Goal: Task Accomplishment & Management: Manage account settings

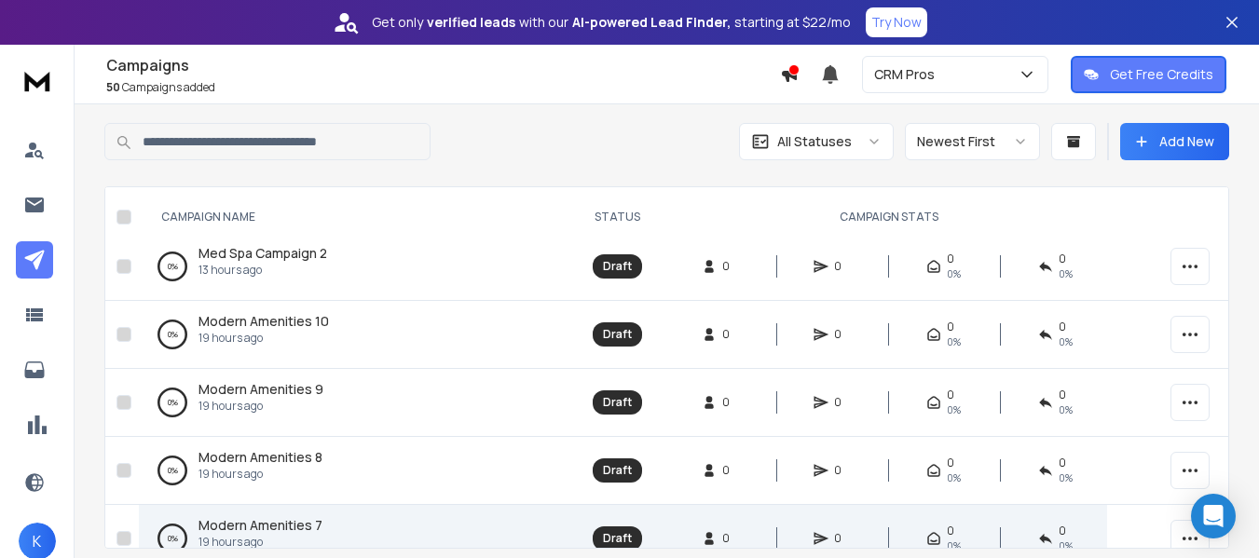
scroll to position [1118, 0]
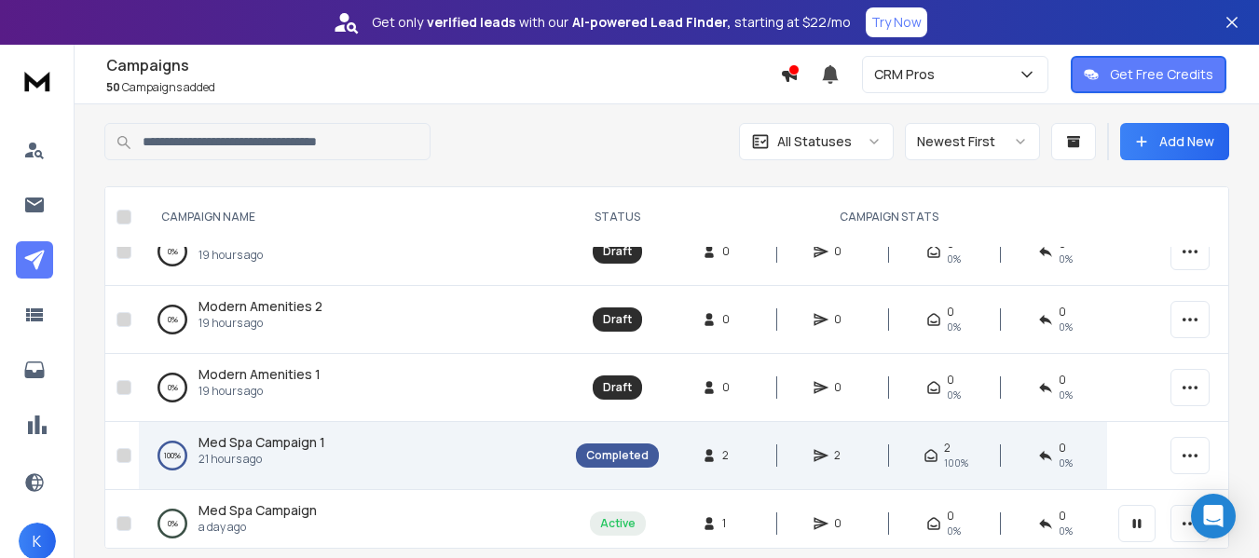
click at [277, 457] on p "21 hours ago" at bounding box center [261, 459] width 127 height 15
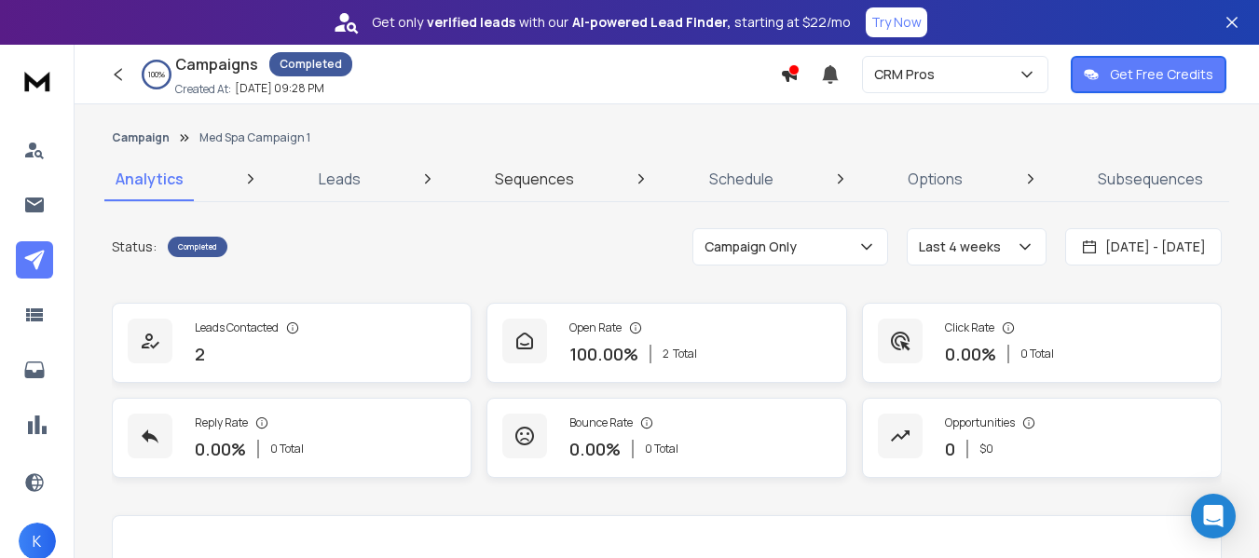
click at [529, 178] on p "Sequences" at bounding box center [534, 179] width 79 height 22
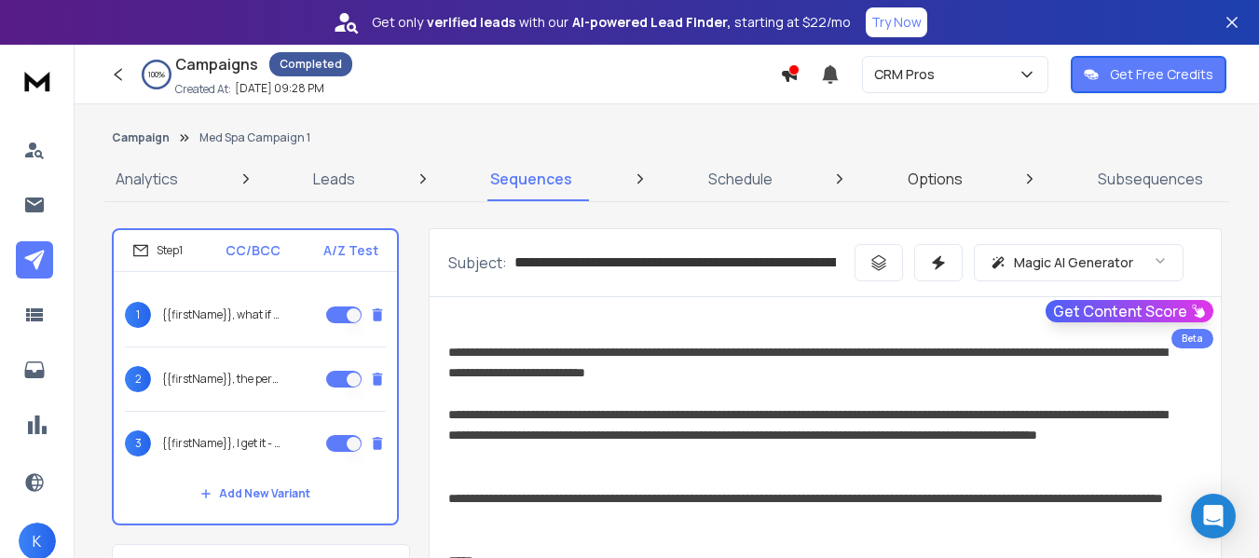
click at [946, 178] on p "Options" at bounding box center [935, 179] width 55 height 22
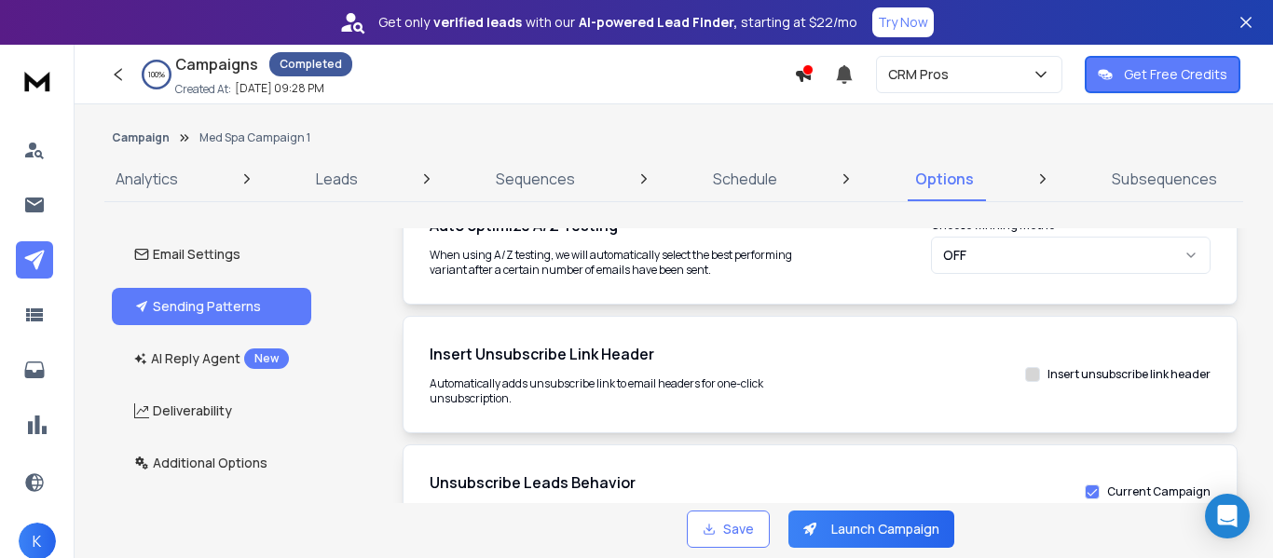
scroll to position [1211, 0]
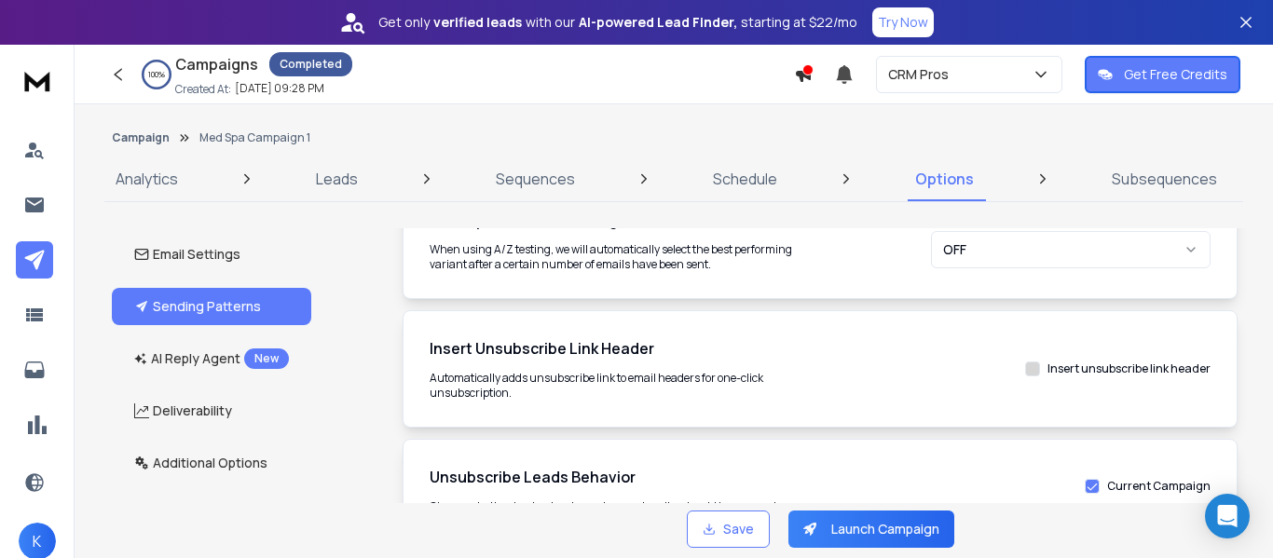
click at [1034, 367] on button "Insert unsubscribe link header" at bounding box center [1032, 369] width 15 height 15
type button "on"
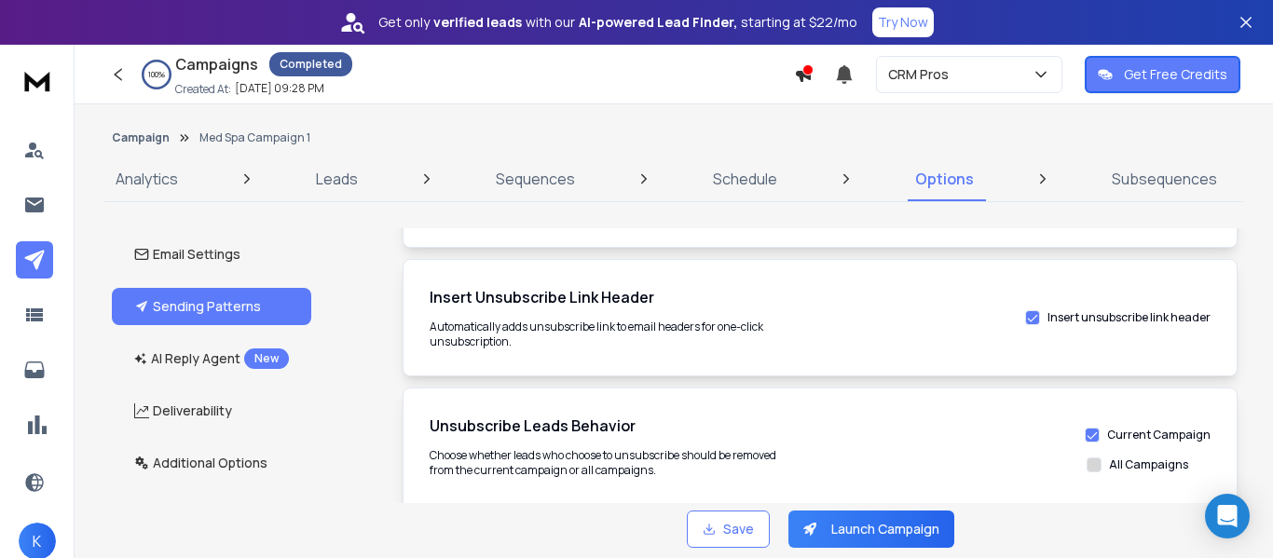
scroll to position [1304, 0]
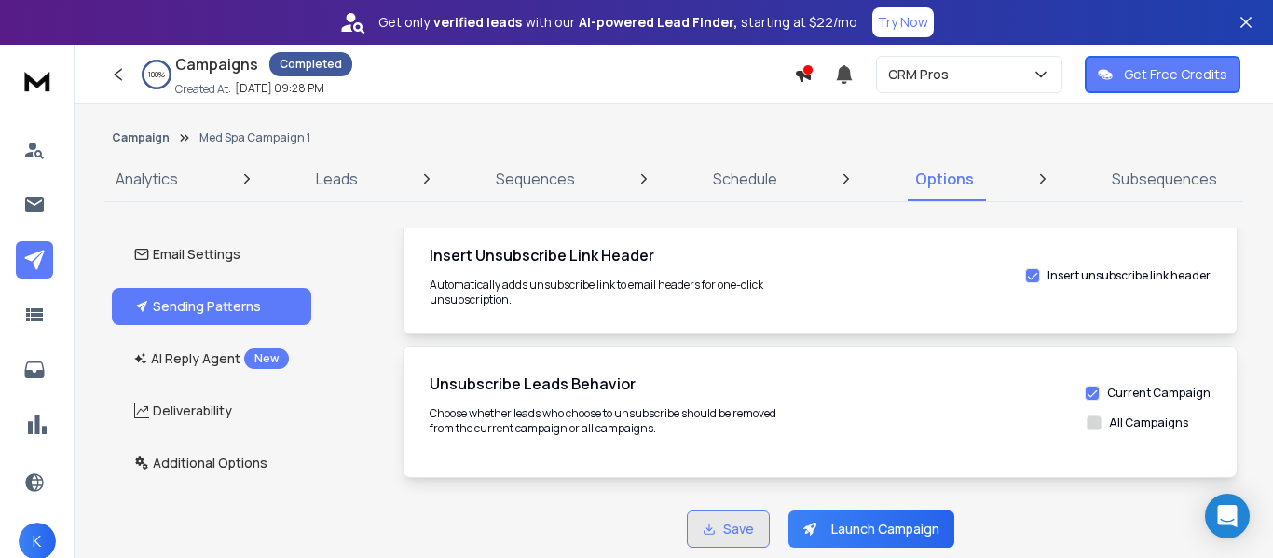
click at [708, 526] on icon "submit" at bounding box center [709, 529] width 13 height 13
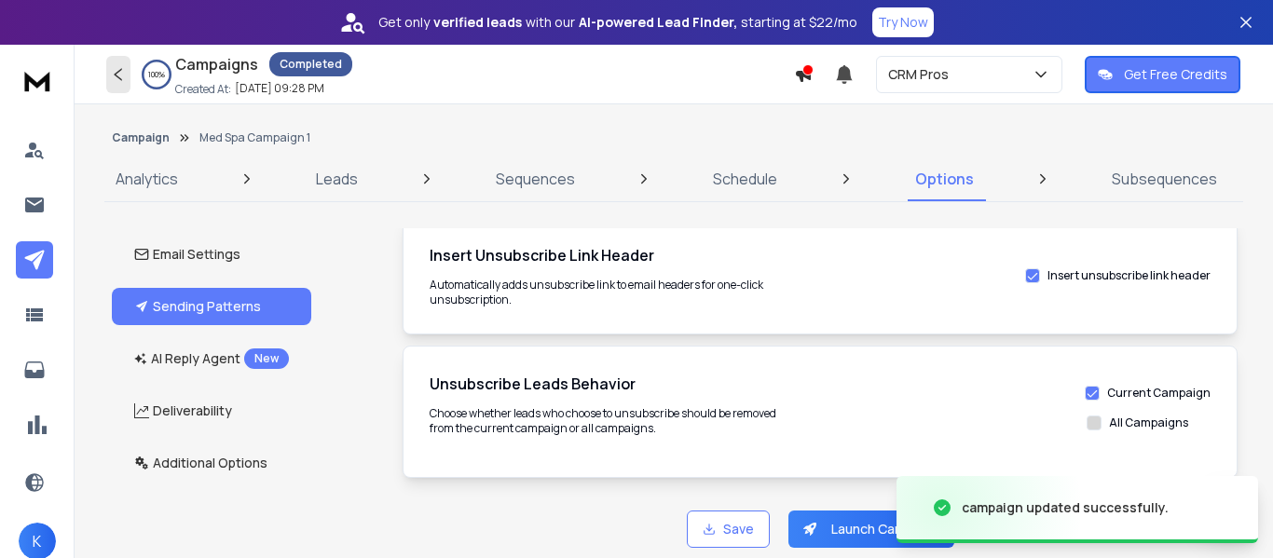
click at [116, 70] on icon at bounding box center [118, 74] width 17 height 17
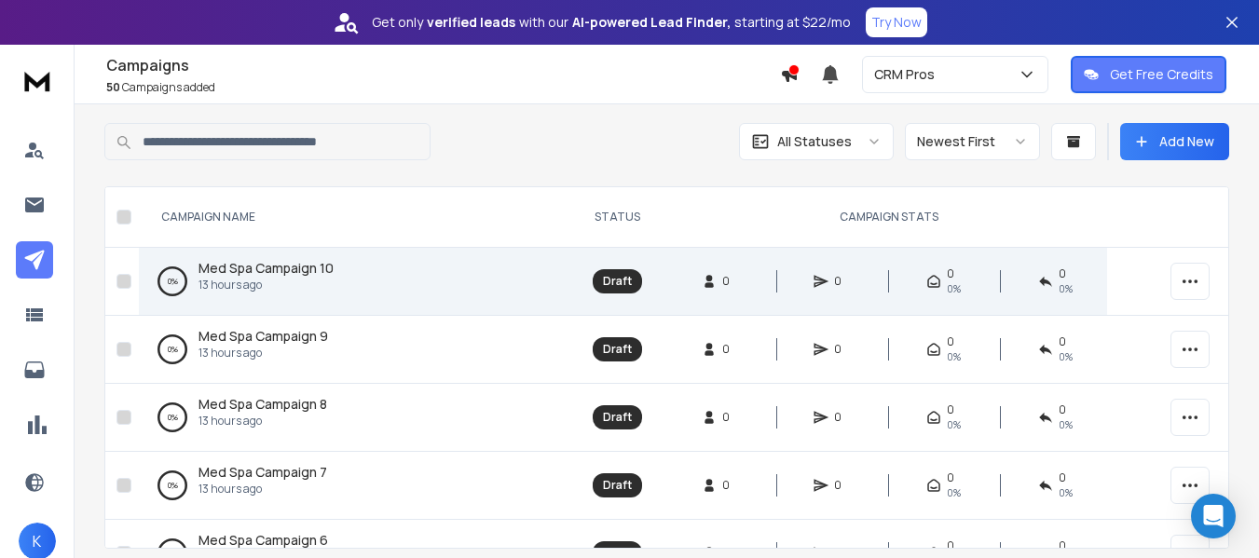
click at [301, 273] on span "Med Spa Campaign 10" at bounding box center [265, 268] width 135 height 18
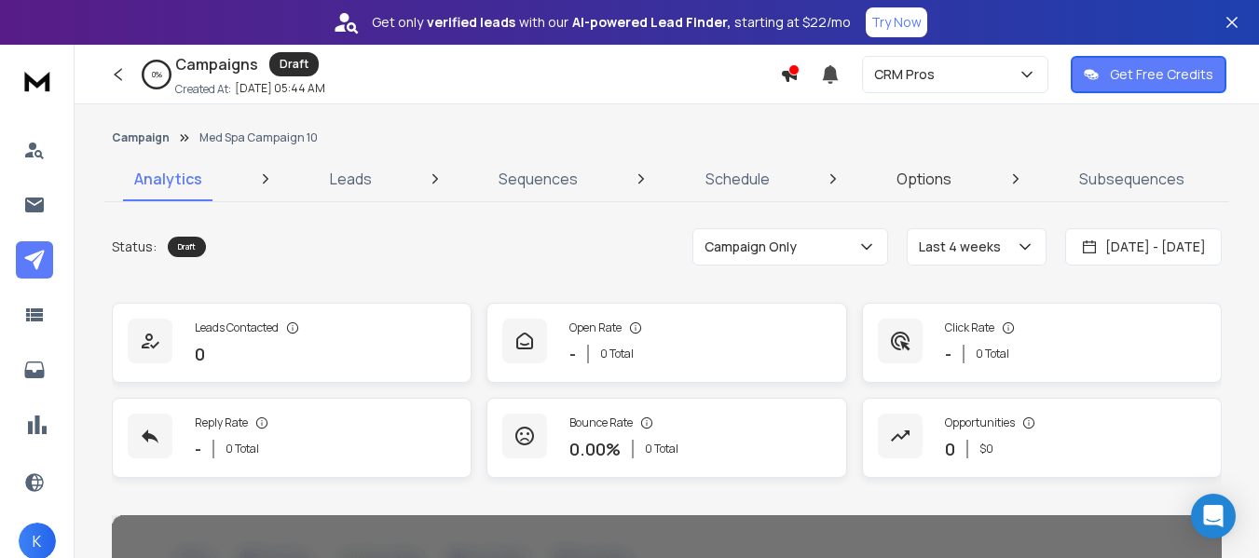
click at [923, 187] on p "Options" at bounding box center [923, 179] width 55 height 22
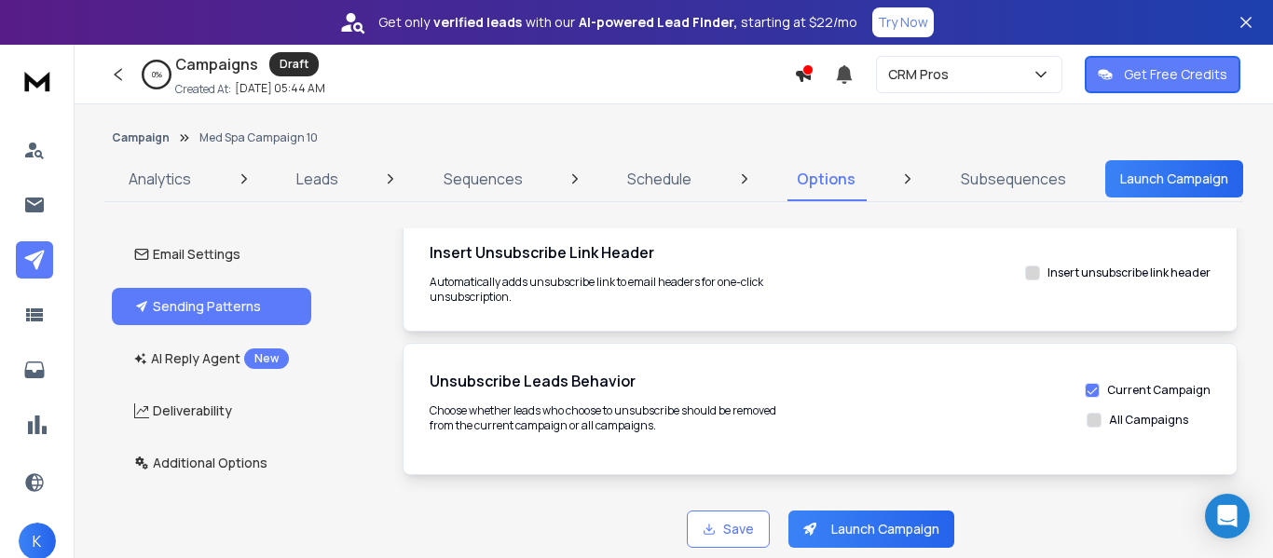
scroll to position [1304, 0]
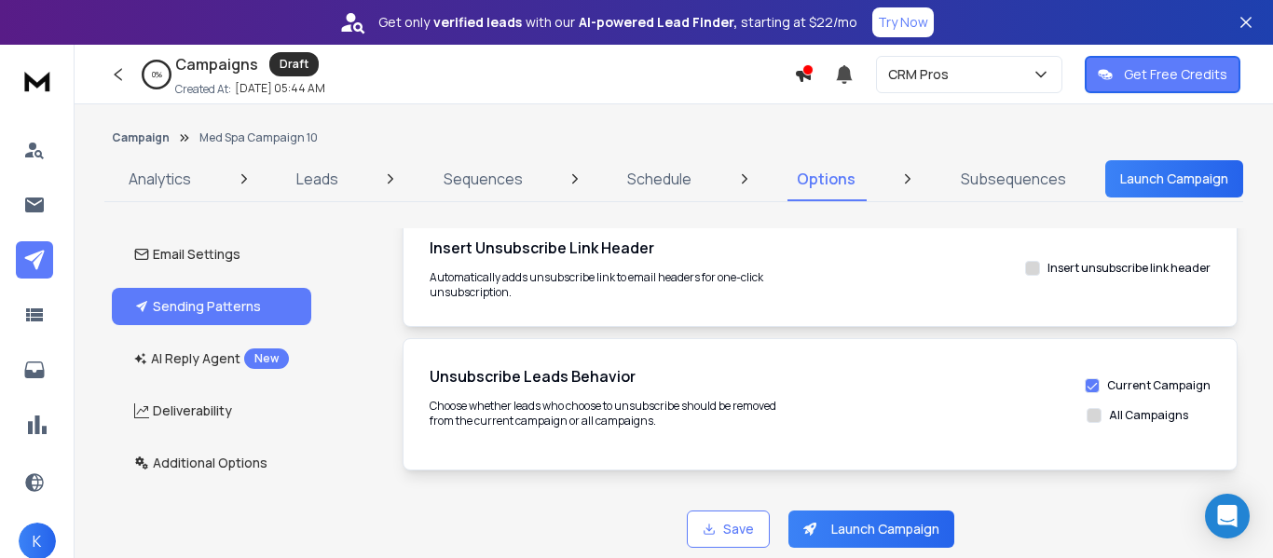
click at [1030, 267] on button "Insert unsubscribe link header" at bounding box center [1032, 268] width 15 height 15
click at [716, 526] on icon "submit" at bounding box center [709, 529] width 13 height 13
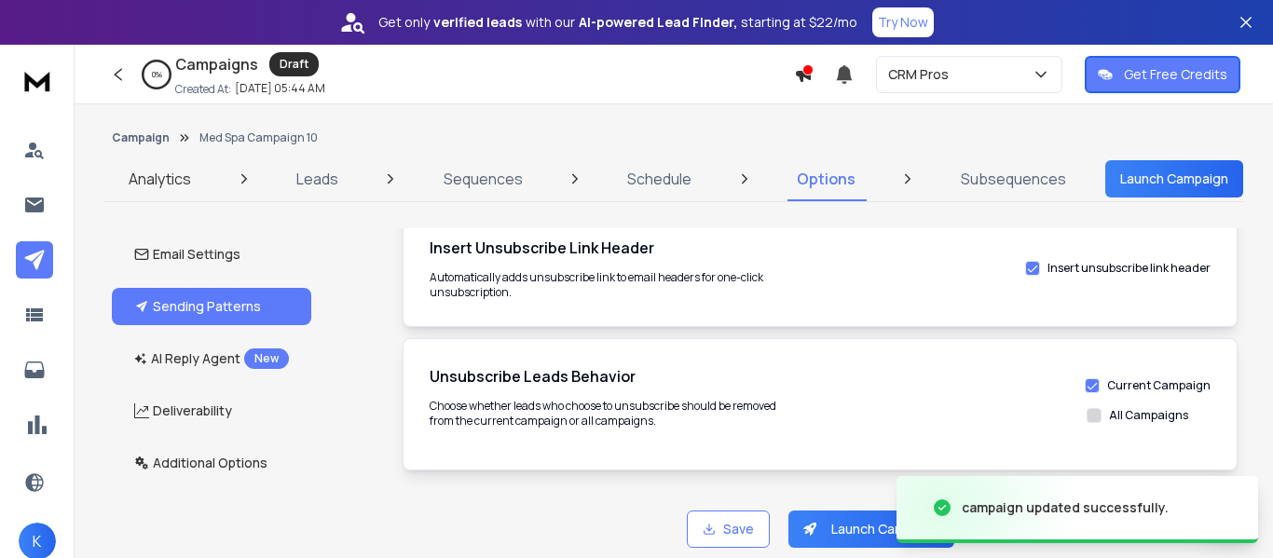
scroll to position [1312, 0]
click at [113, 67] on icon at bounding box center [118, 74] width 17 height 17
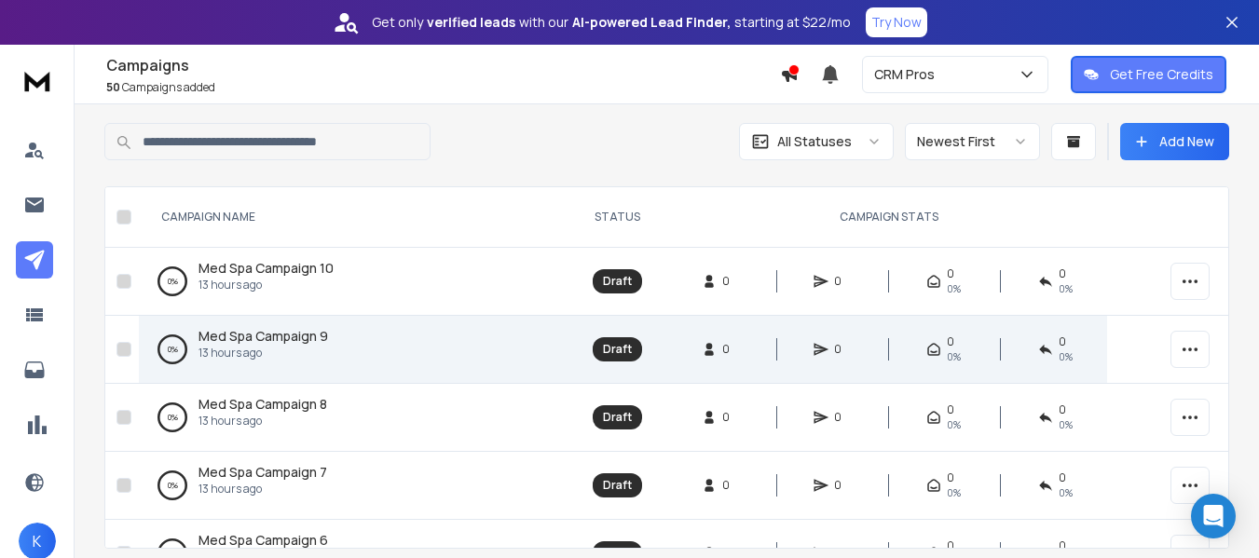
click at [308, 340] on span "Med Spa Campaign 9" at bounding box center [263, 336] width 130 height 18
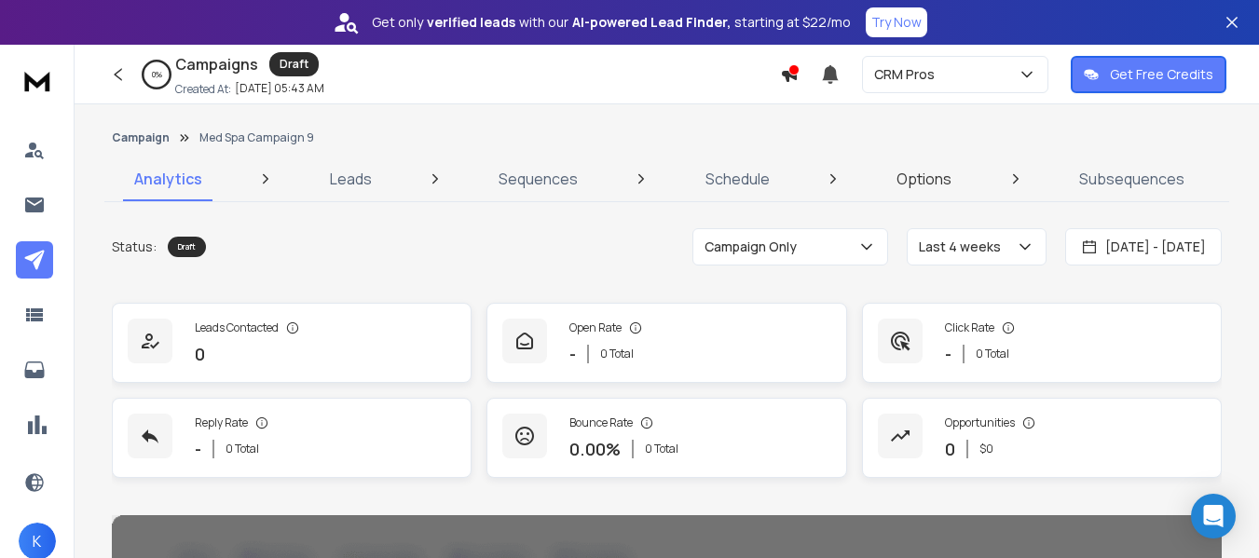
click at [961, 187] on link "Options" at bounding box center [923, 179] width 77 height 45
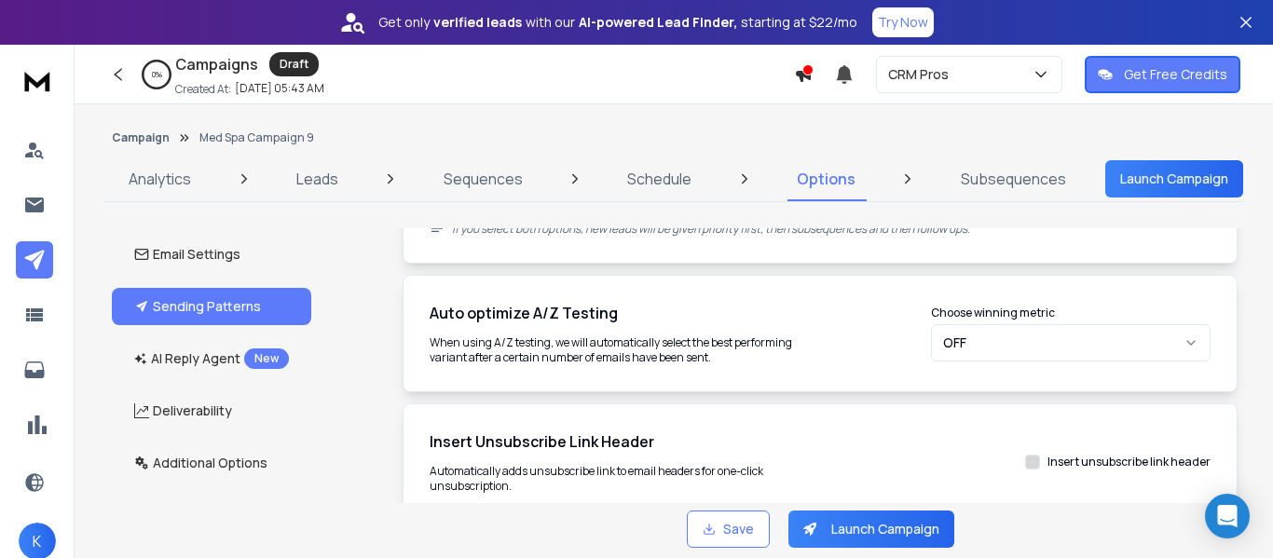
scroll to position [1211, 0]
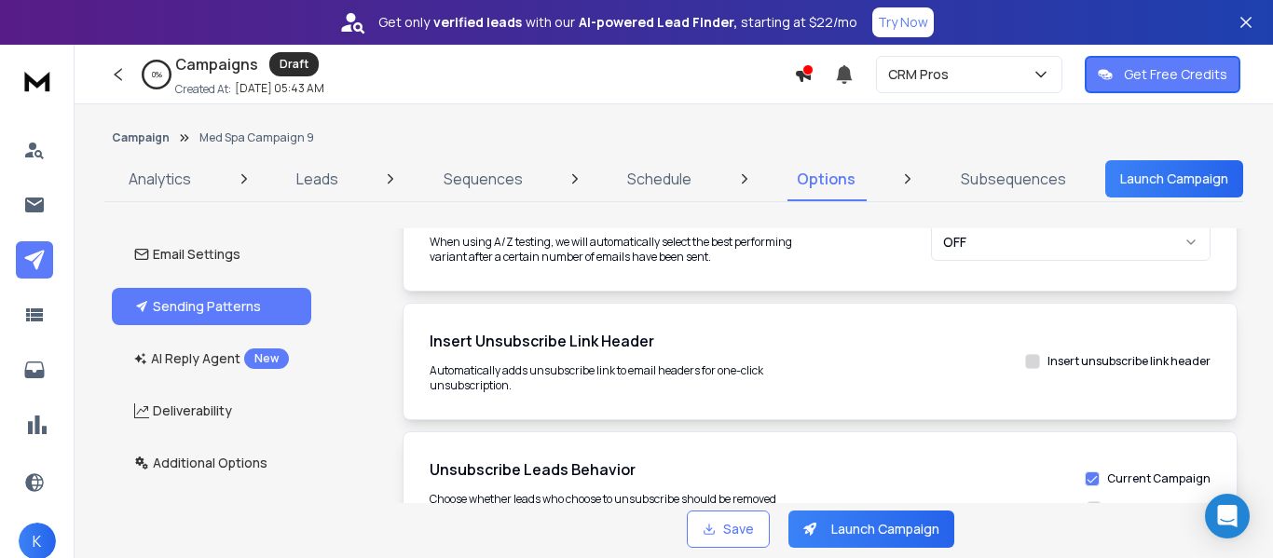
click at [1145, 366] on label "Insert unsubscribe link header" at bounding box center [1128, 361] width 163 height 15
click at [1040, 366] on button "Insert unsubscribe link header" at bounding box center [1032, 361] width 15 height 15
click at [758, 526] on button "Save" at bounding box center [728, 529] width 83 height 37
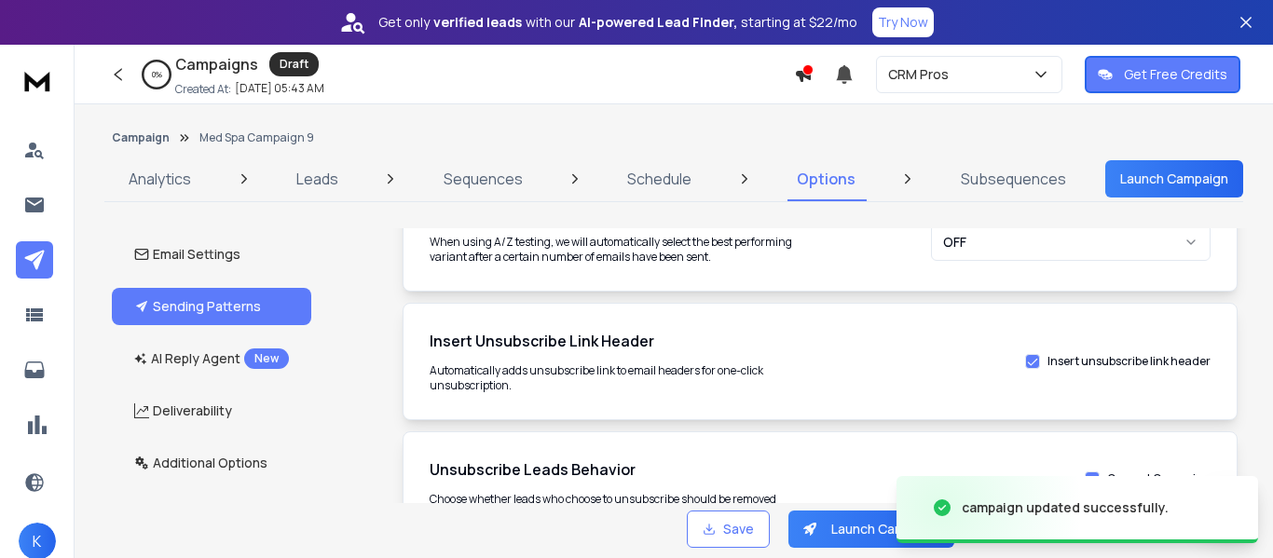
scroll to position [1219, 0]
click at [120, 84] on button at bounding box center [118, 74] width 24 height 37
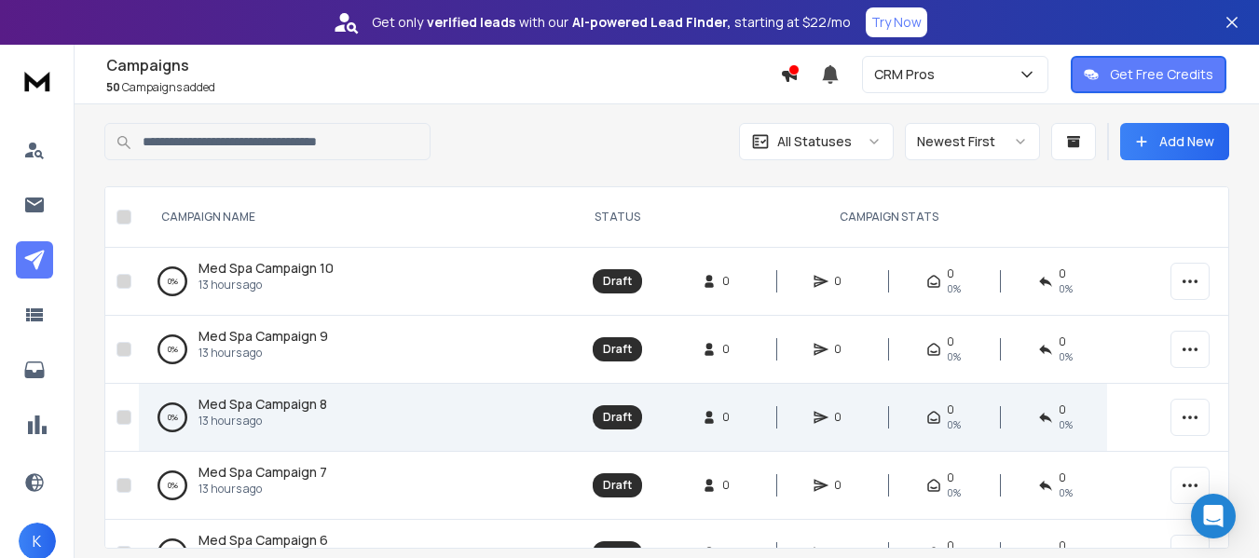
click at [256, 408] on span "Med Spa Campaign 8" at bounding box center [262, 404] width 129 height 18
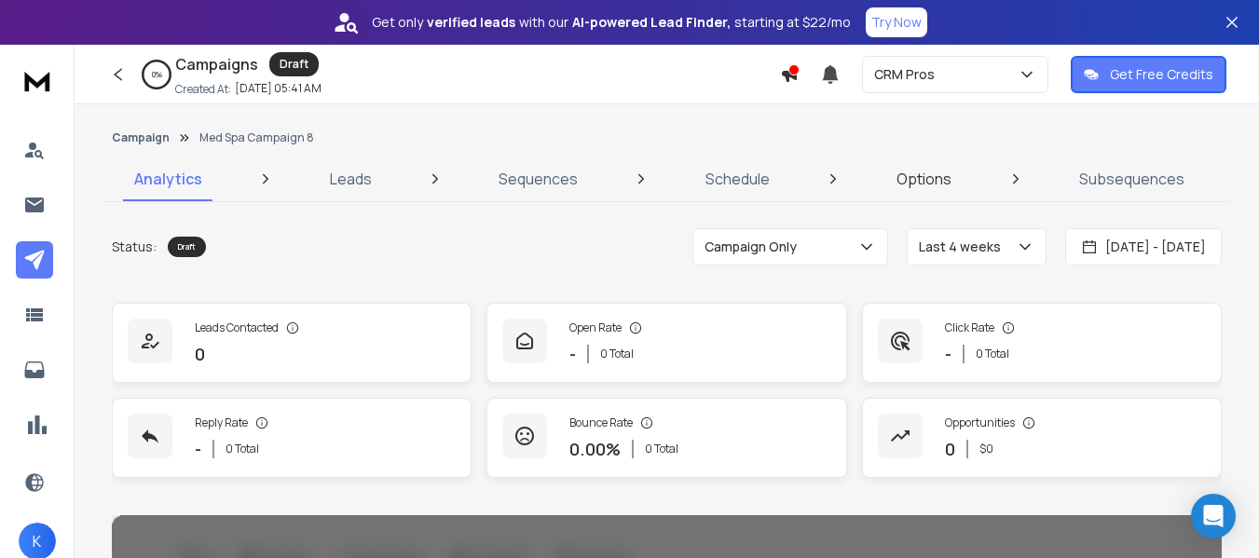
click at [905, 177] on p "Options" at bounding box center [923, 179] width 55 height 22
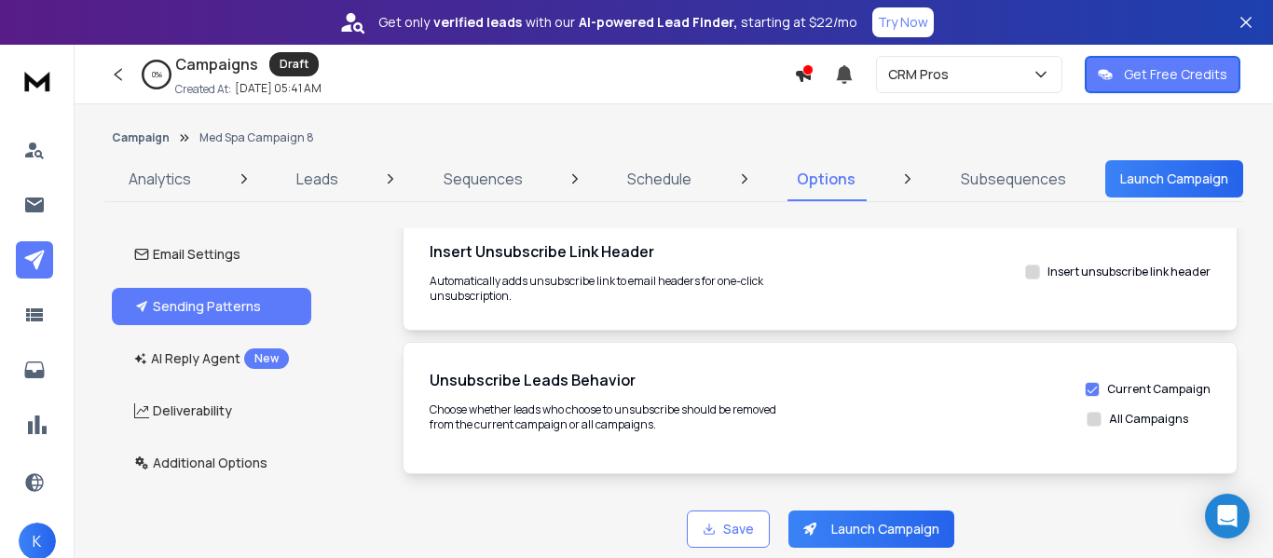
scroll to position [1304, 0]
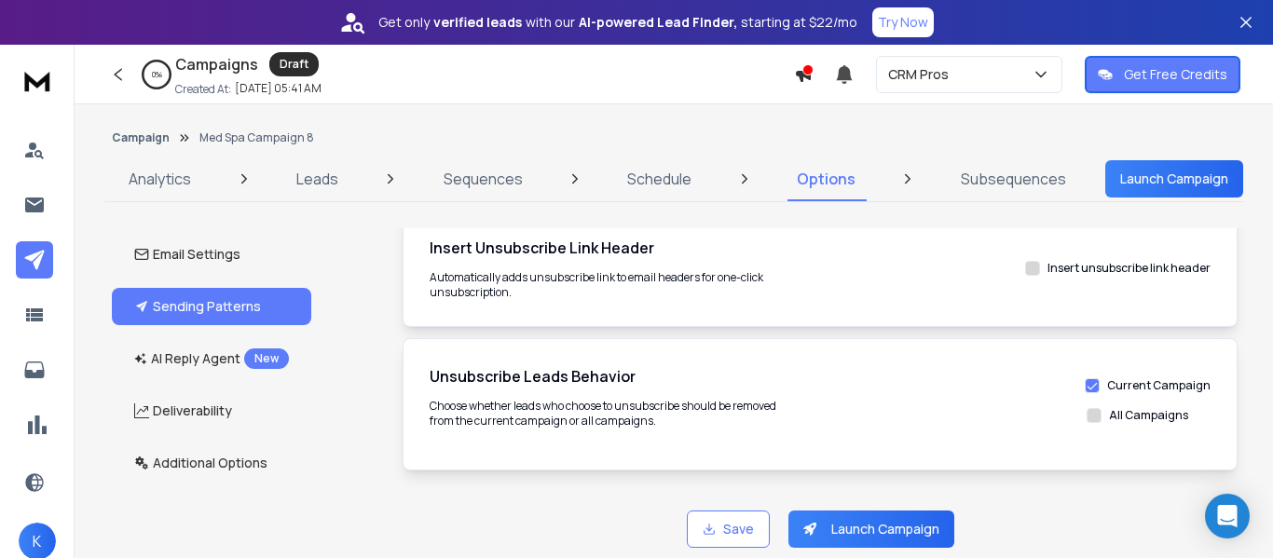
click at [1076, 271] on label "Insert unsubscribe link header" at bounding box center [1128, 268] width 163 height 15
click at [1040, 271] on button "Insert unsubscribe link header" at bounding box center [1032, 268] width 15 height 15
click at [730, 527] on button "Save" at bounding box center [728, 529] width 83 height 37
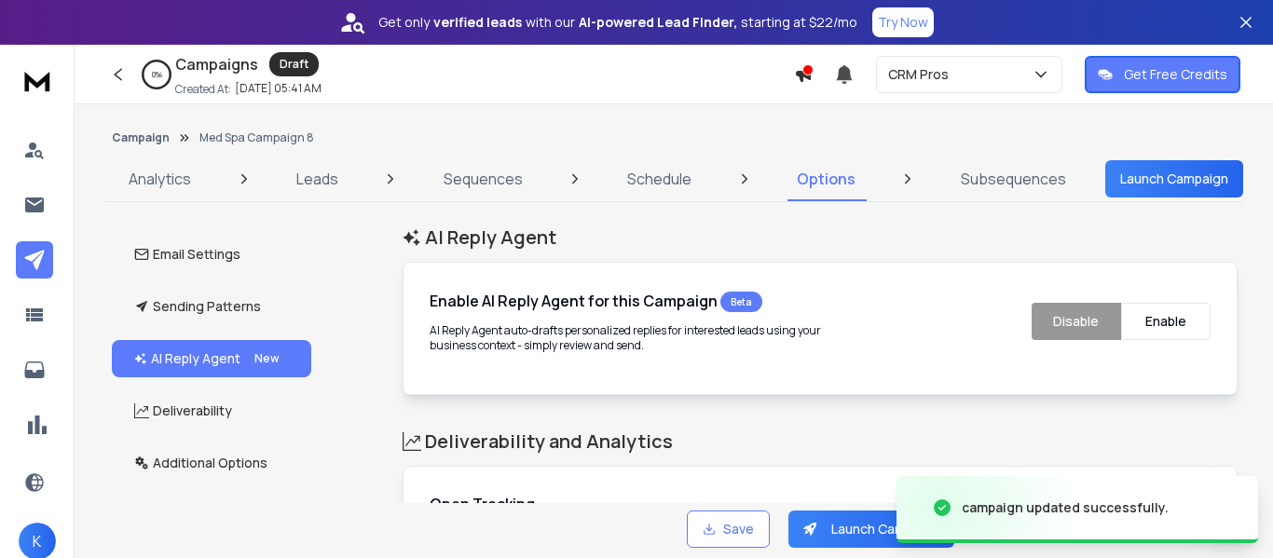
scroll to position [1312, 0]
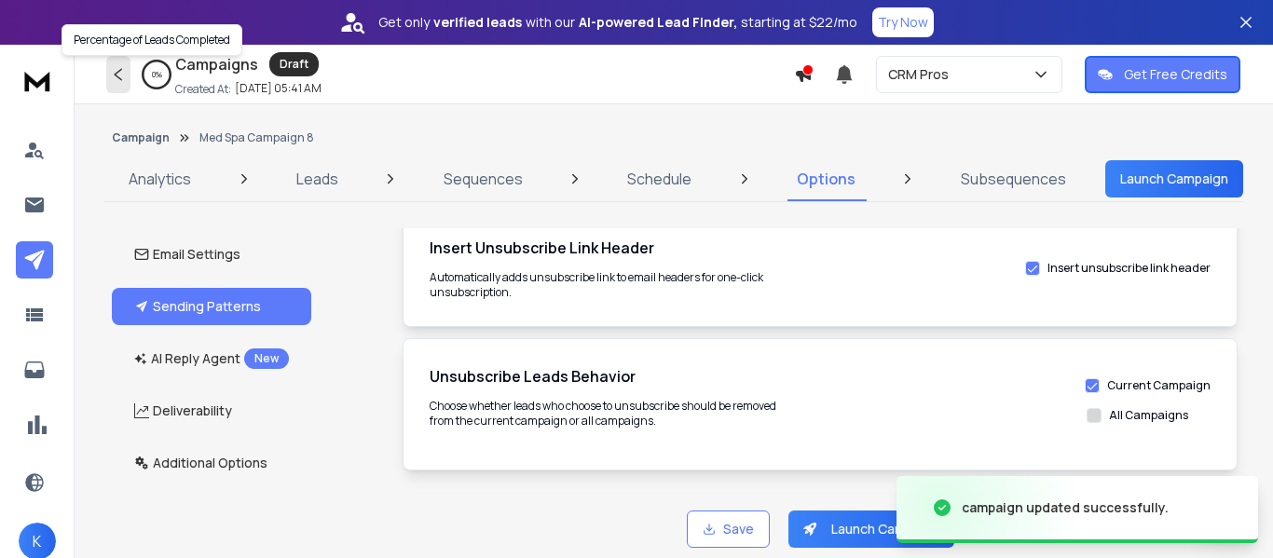
click at [124, 80] on icon at bounding box center [118, 74] width 17 height 17
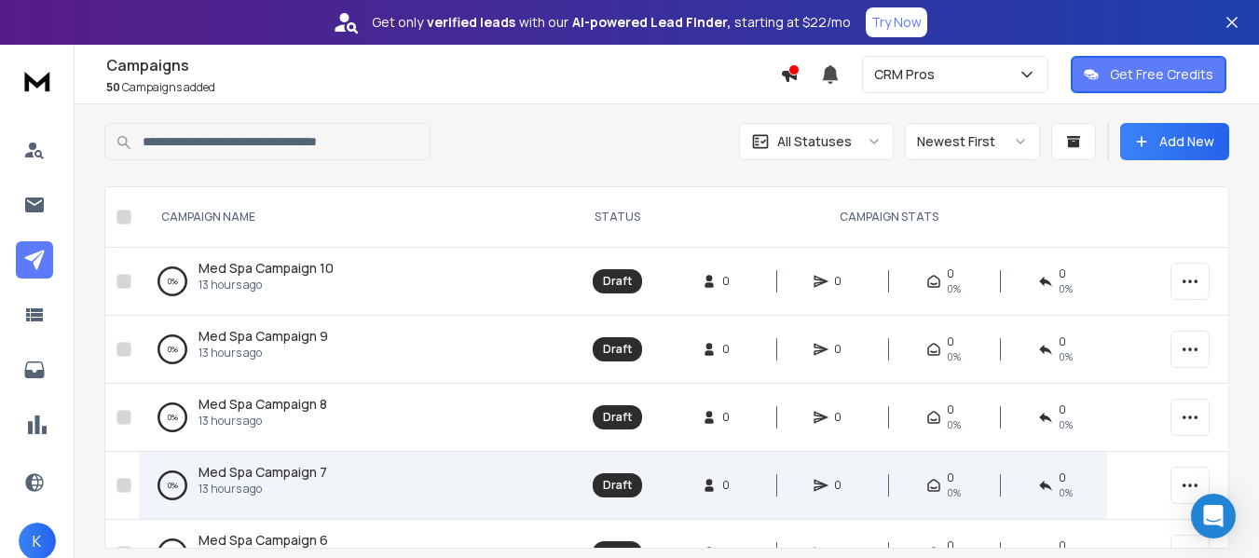
click at [309, 478] on span "Med Spa Campaign 7" at bounding box center [262, 472] width 129 height 18
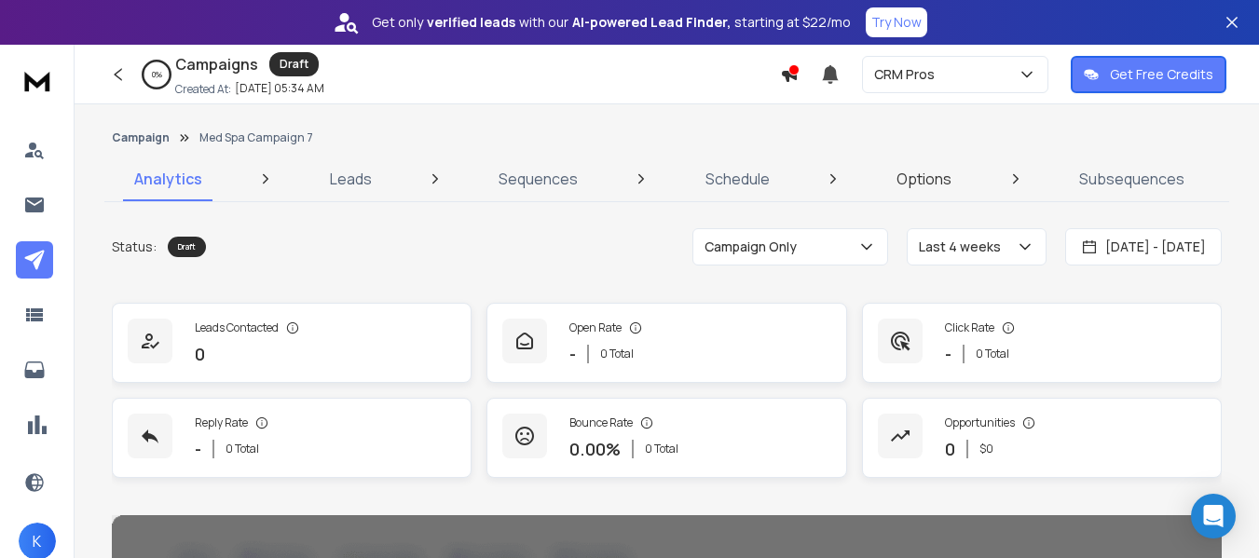
click at [942, 176] on p "Options" at bounding box center [923, 179] width 55 height 22
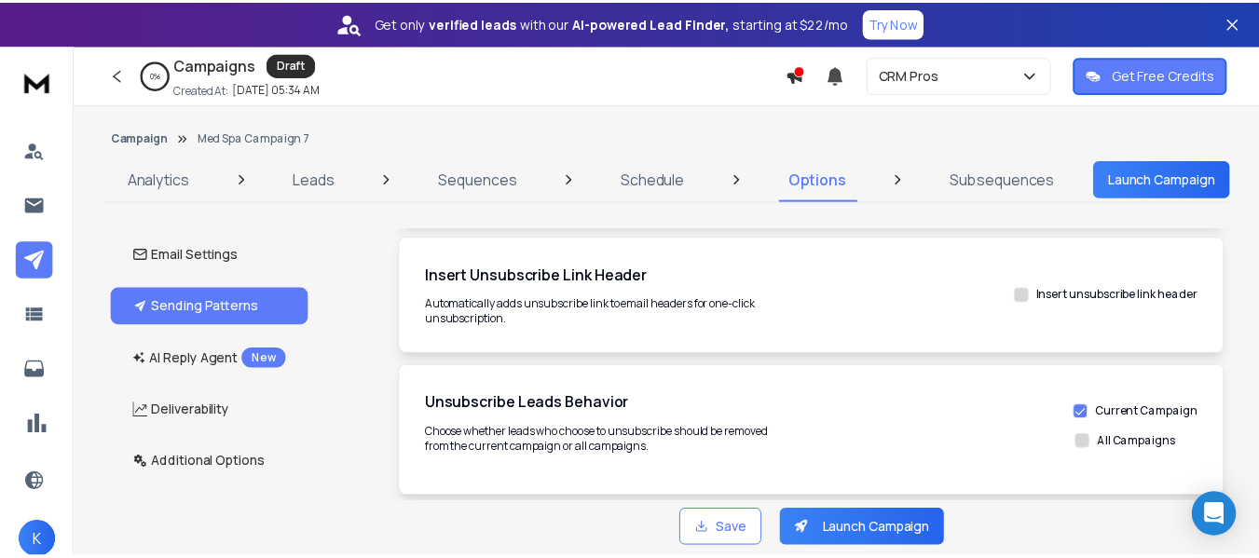
scroll to position [1304, 0]
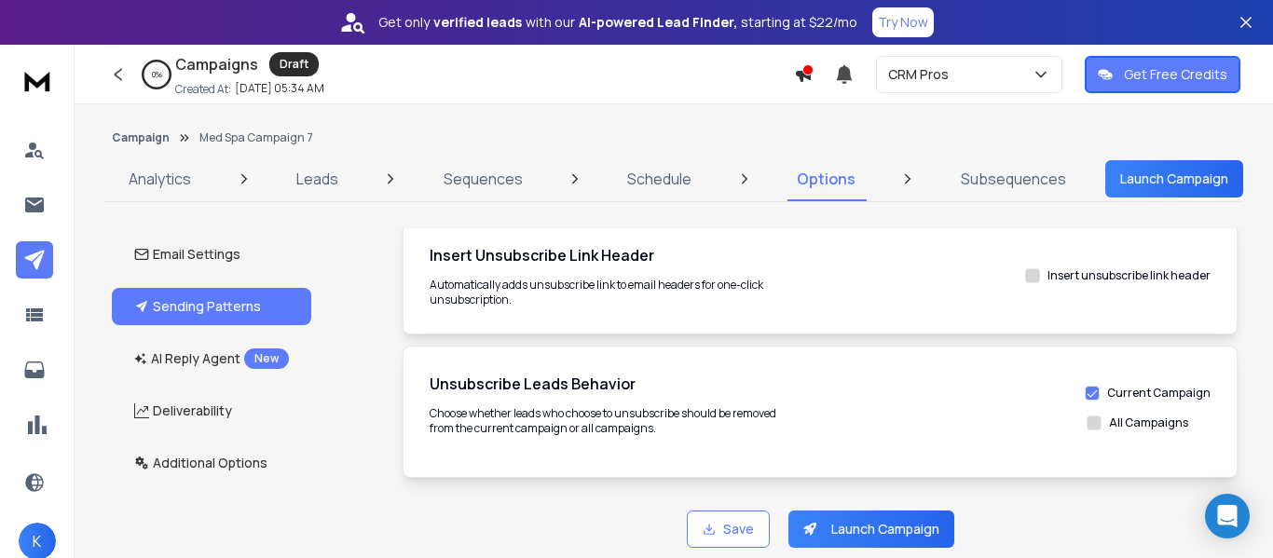
click at [1114, 268] on label "Insert unsubscribe link header" at bounding box center [1128, 275] width 163 height 15
click at [1040, 268] on button "Insert unsubscribe link header" at bounding box center [1032, 275] width 15 height 15
click at [707, 543] on button "Save" at bounding box center [728, 529] width 83 height 37
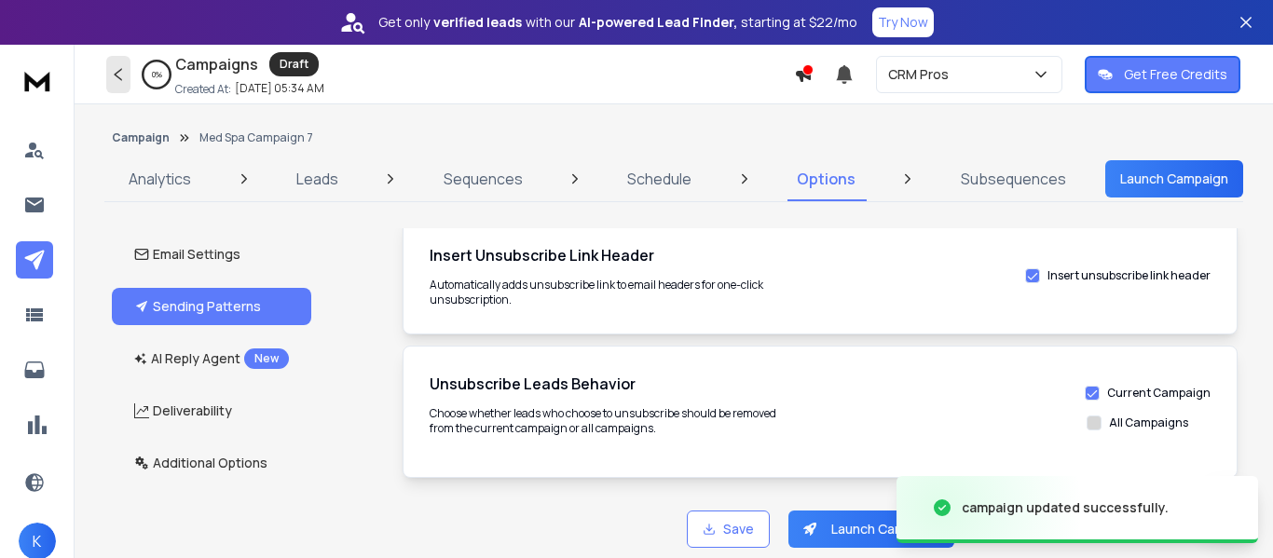
click at [108, 71] on button at bounding box center [118, 74] width 24 height 37
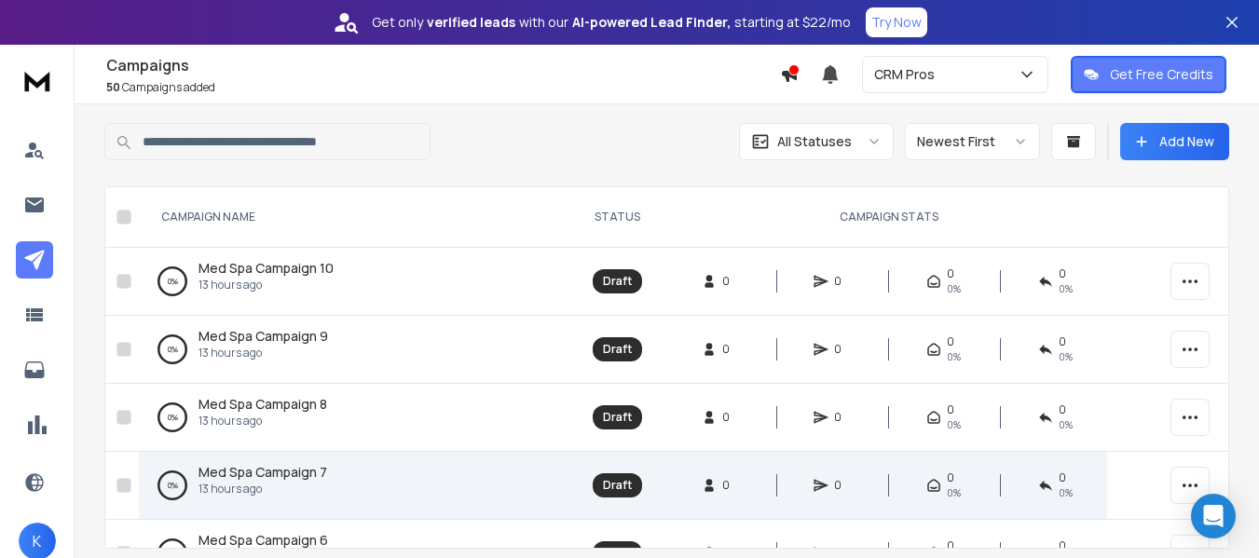
click at [324, 468] on span "Med Spa Campaign 7" at bounding box center [262, 472] width 129 height 18
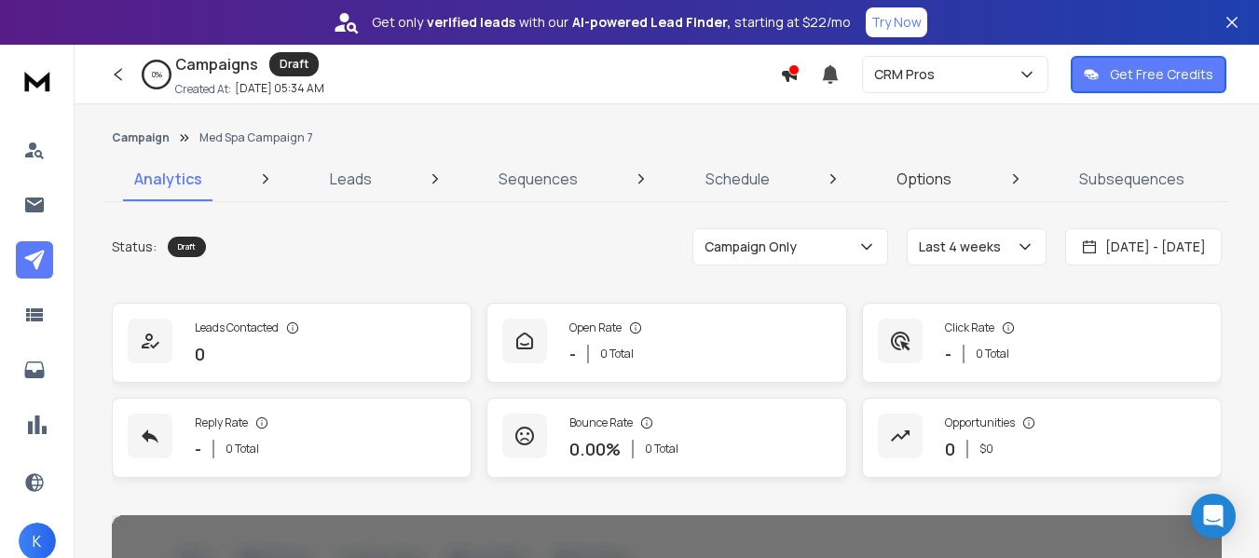
click at [932, 176] on p "Options" at bounding box center [923, 179] width 55 height 22
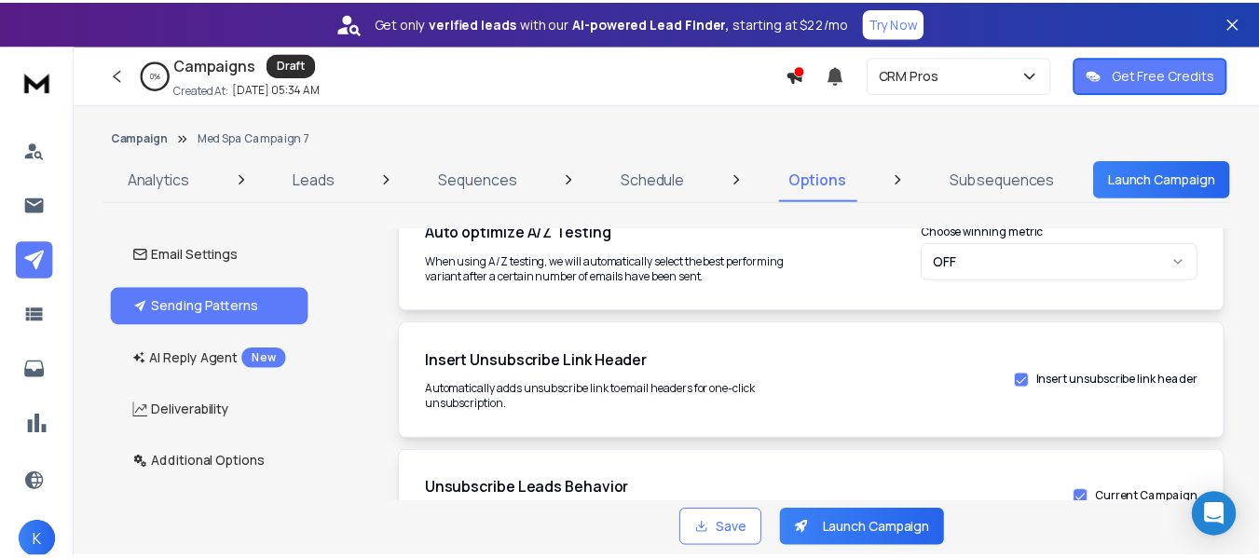
scroll to position [1304, 0]
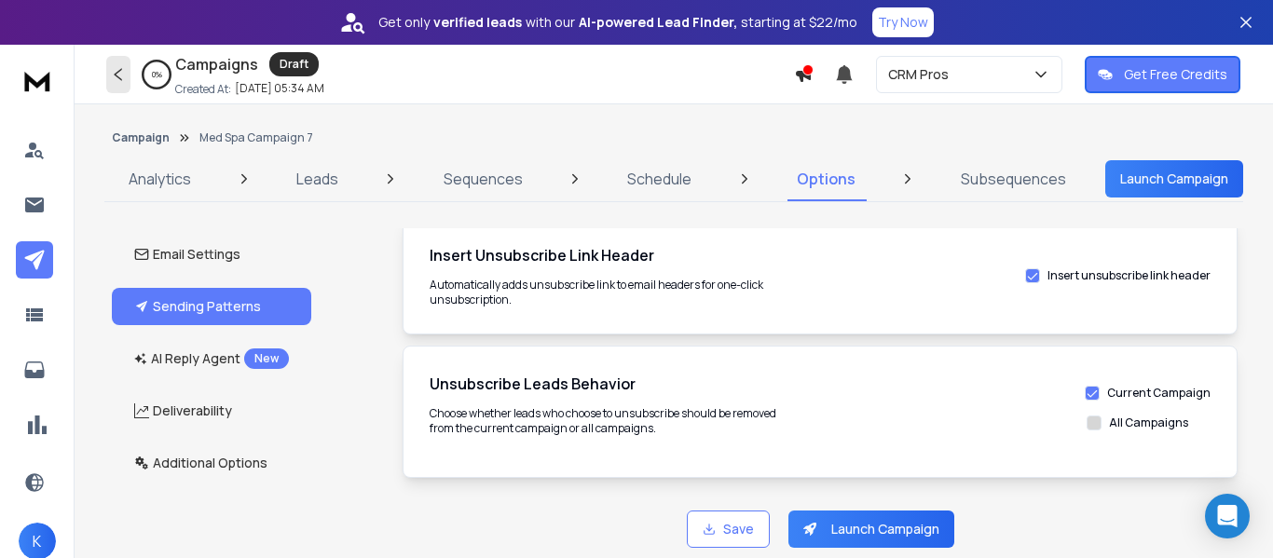
click at [121, 85] on button at bounding box center [118, 74] width 24 height 37
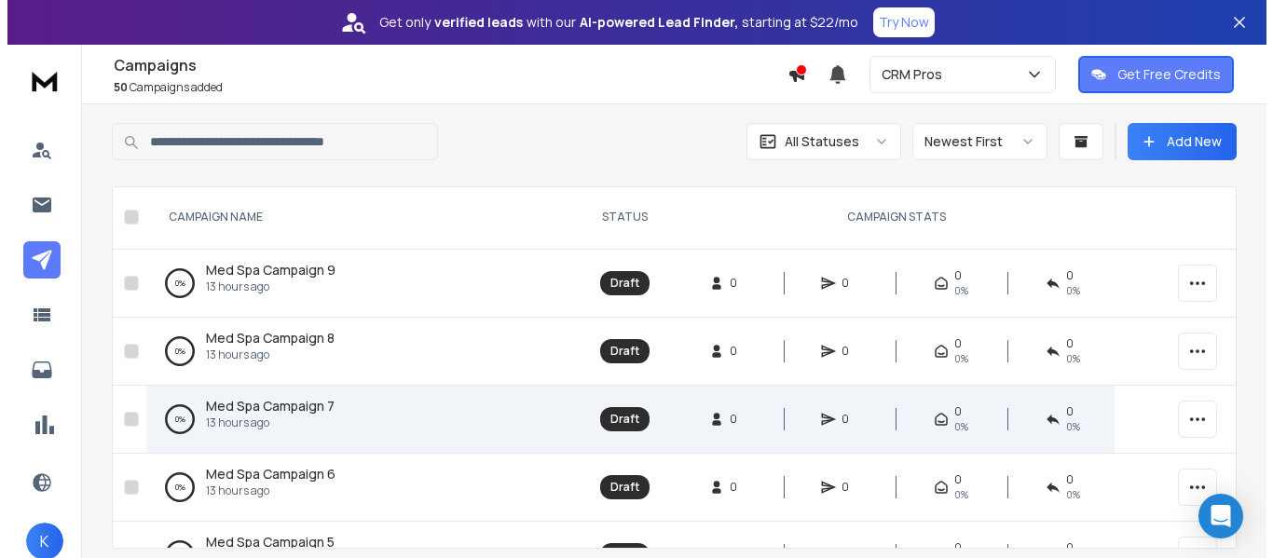
scroll to position [93, 0]
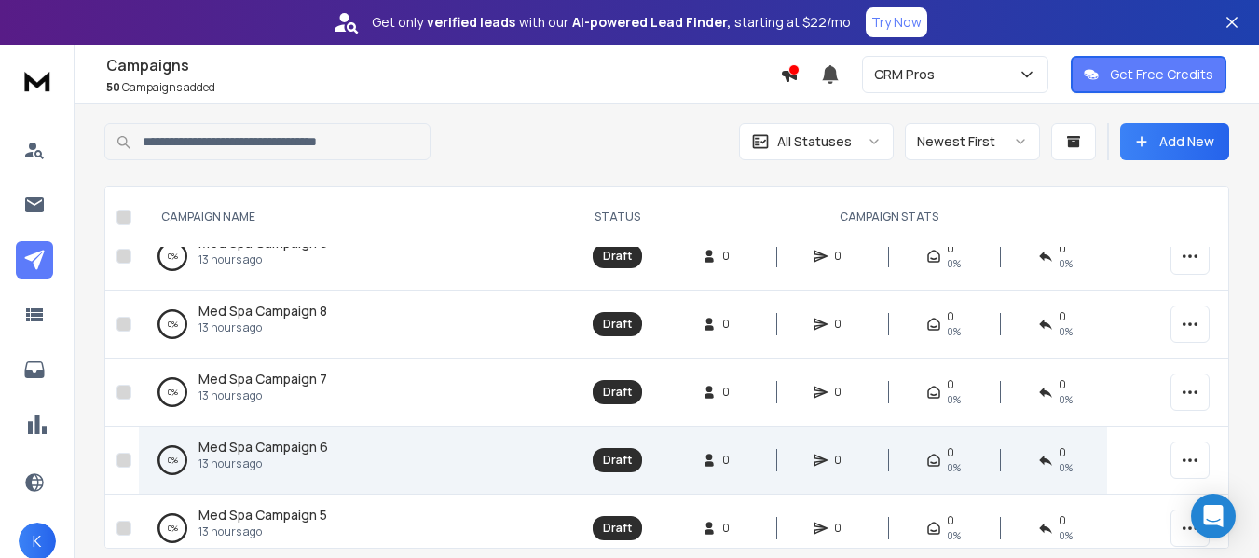
click at [289, 442] on span "Med Spa Campaign 6" at bounding box center [263, 447] width 130 height 18
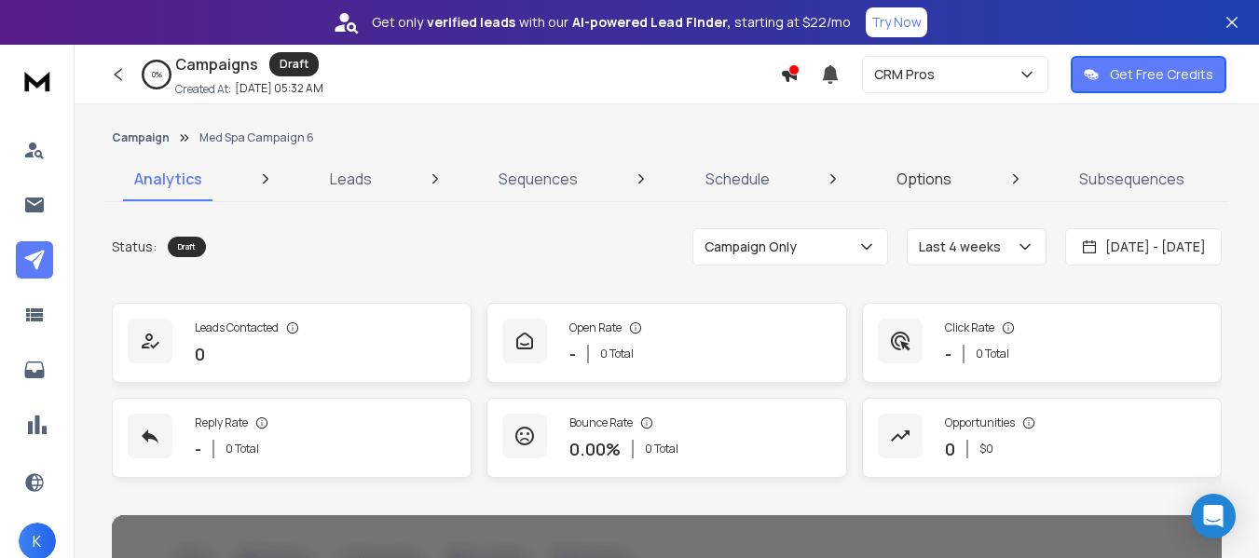
click at [956, 167] on link "Options" at bounding box center [923, 179] width 77 height 45
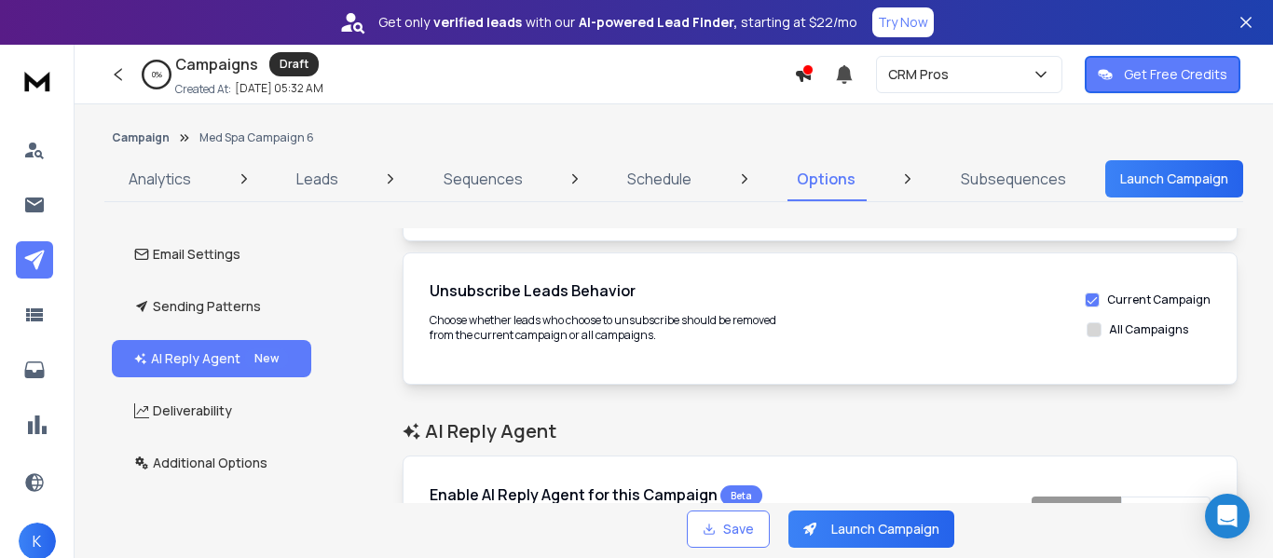
scroll to position [1211, 0]
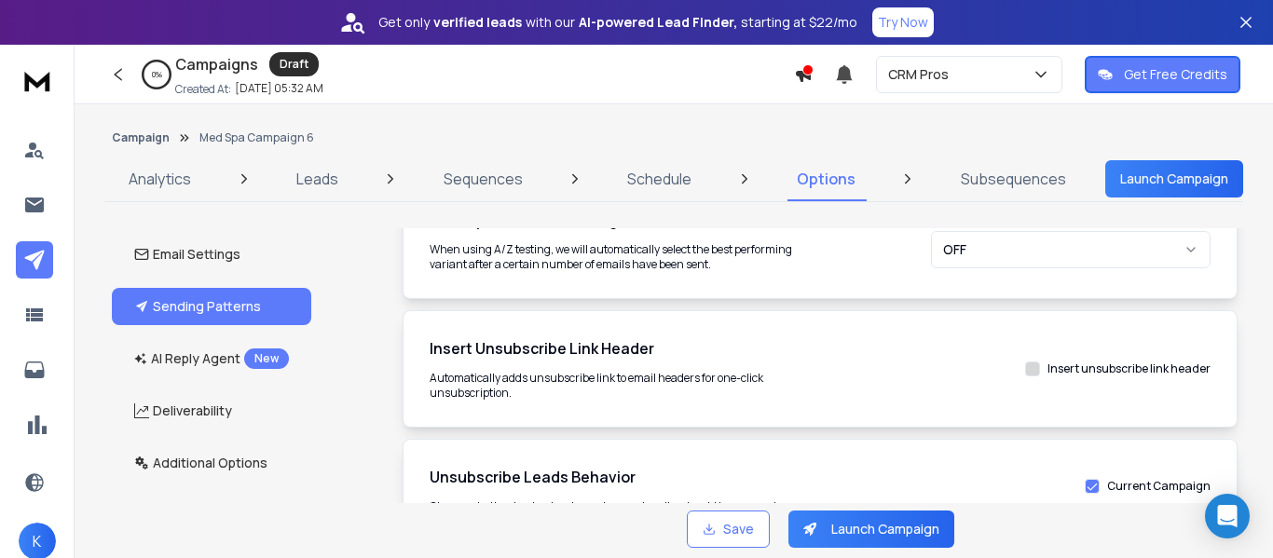
click at [1114, 368] on label "Insert unsubscribe link header" at bounding box center [1128, 369] width 163 height 15
click at [1040, 368] on button "Insert unsubscribe link header" at bounding box center [1032, 369] width 15 height 15
click at [712, 521] on button "Save" at bounding box center [728, 529] width 83 height 37
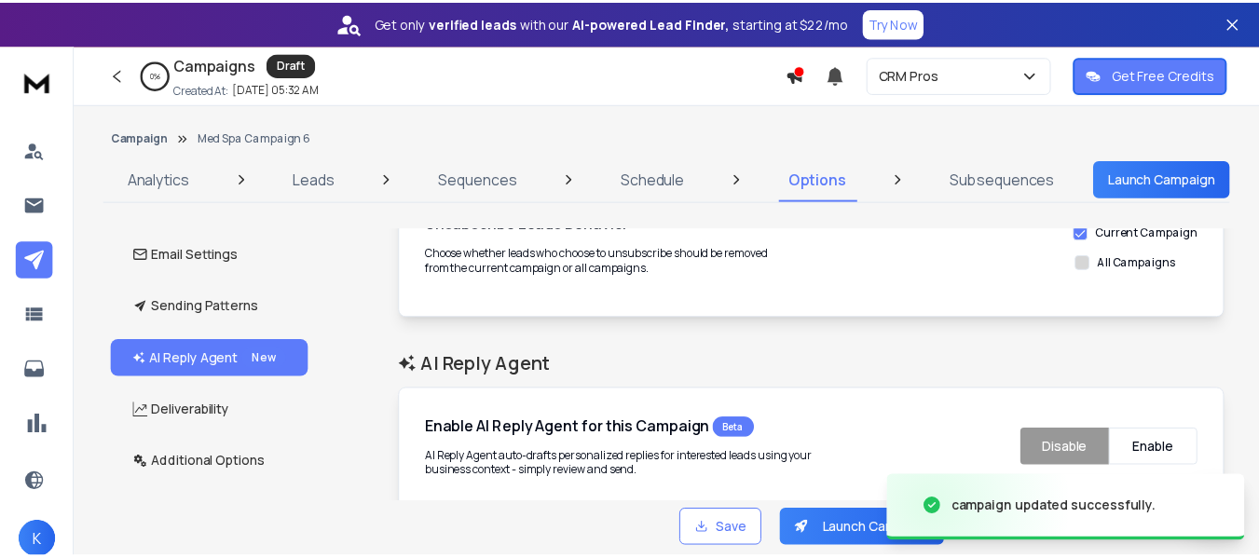
scroll to position [1491, 0]
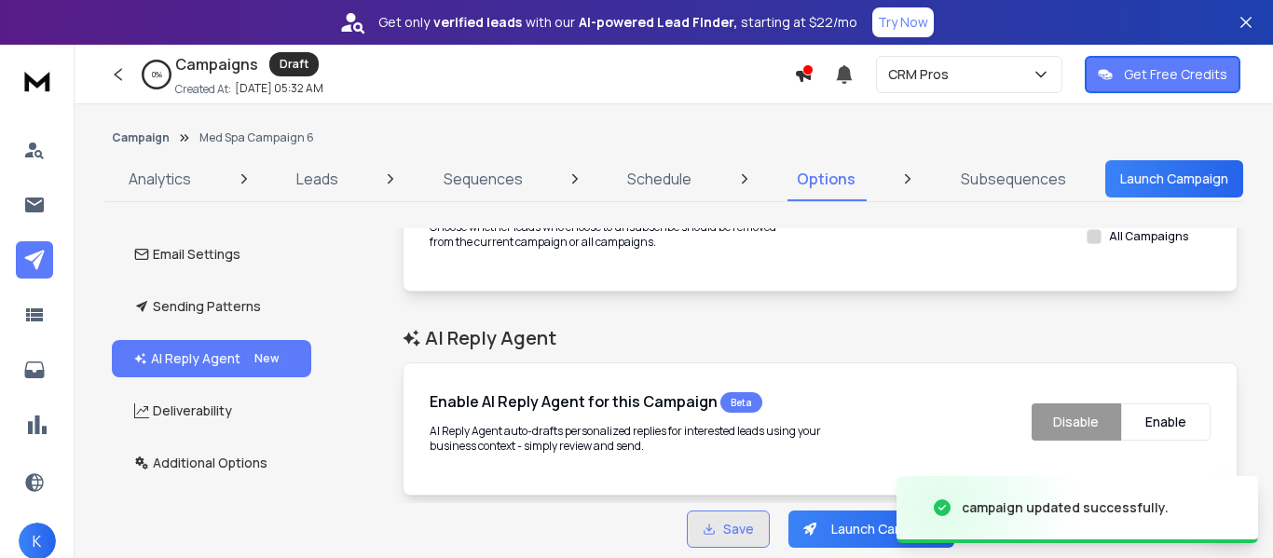
click at [745, 533] on button "Save" at bounding box center [728, 529] width 83 height 37
click at [122, 79] on icon at bounding box center [118, 74] width 17 height 17
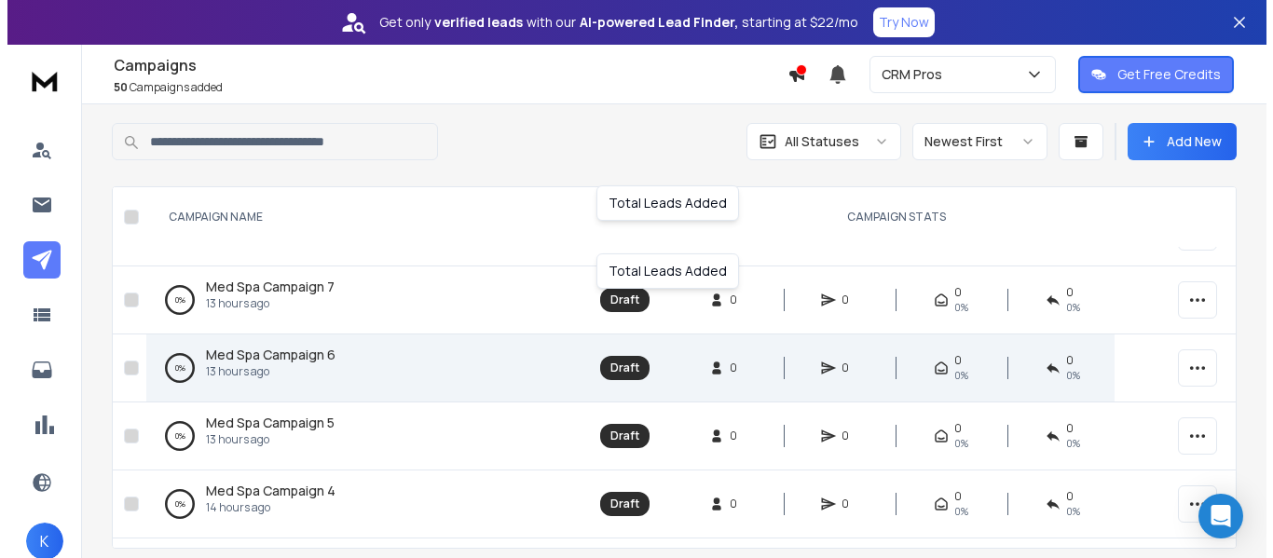
scroll to position [186, 0]
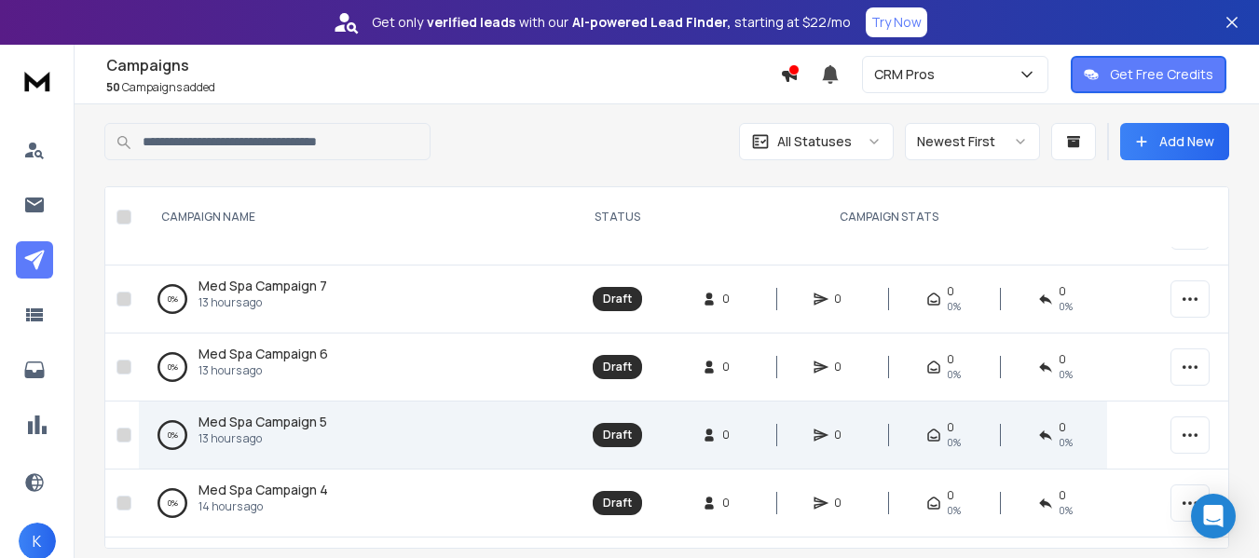
click at [287, 415] on span "Med Spa Campaign 5" at bounding box center [262, 422] width 129 height 18
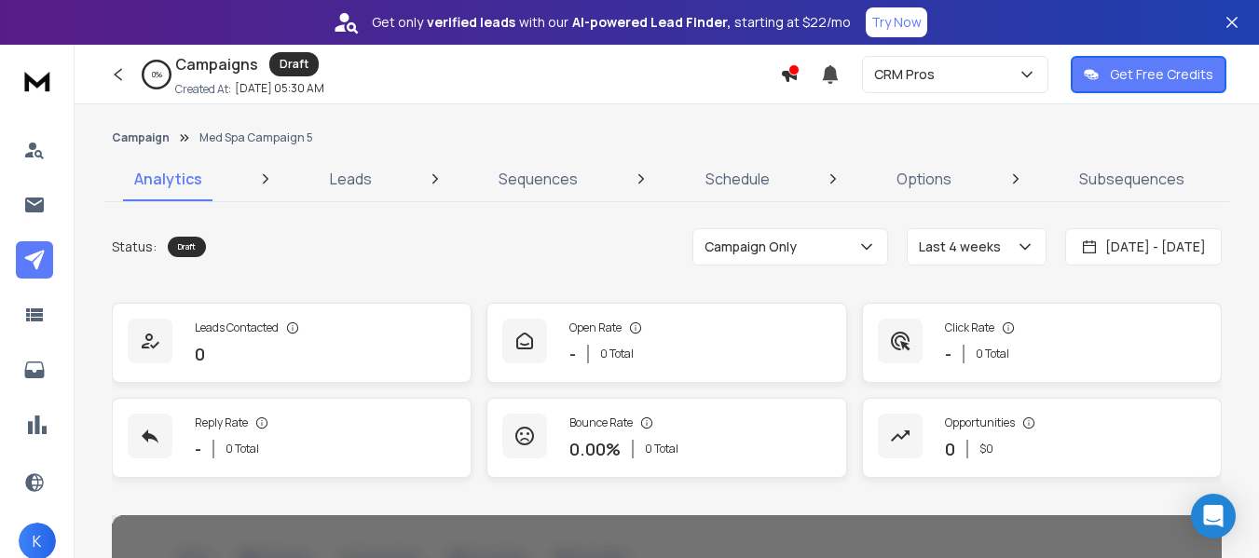
click at [984, 186] on div "Analytics Leads Sequences Schedule Options Subsequences" at bounding box center [659, 179] width 1110 height 45
click at [950, 168] on p "Options" at bounding box center [923, 179] width 55 height 22
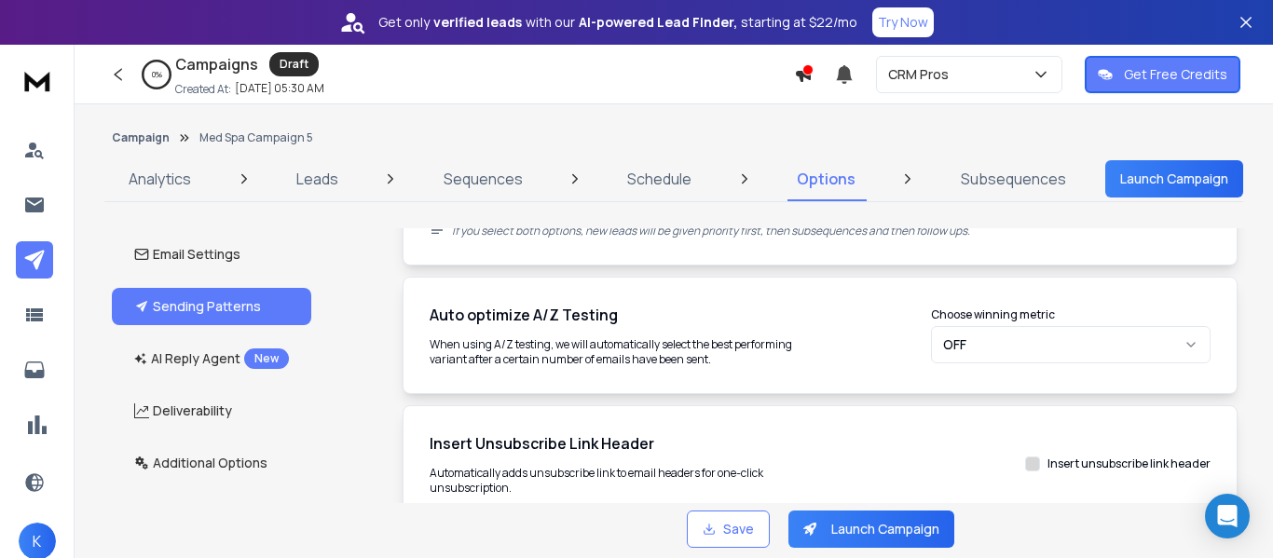
scroll to position [1118, 0]
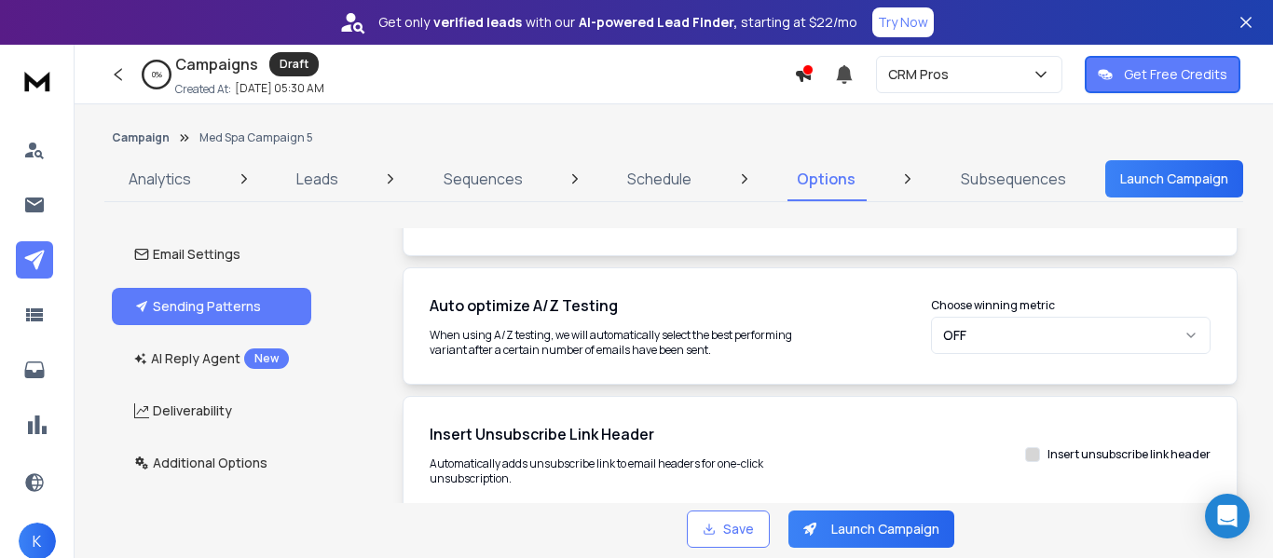
click at [1087, 449] on label "Insert unsubscribe link header" at bounding box center [1128, 454] width 163 height 15
click at [1040, 449] on button "Insert unsubscribe link header" at bounding box center [1032, 454] width 15 height 15
click at [724, 534] on button "Save" at bounding box center [728, 529] width 83 height 37
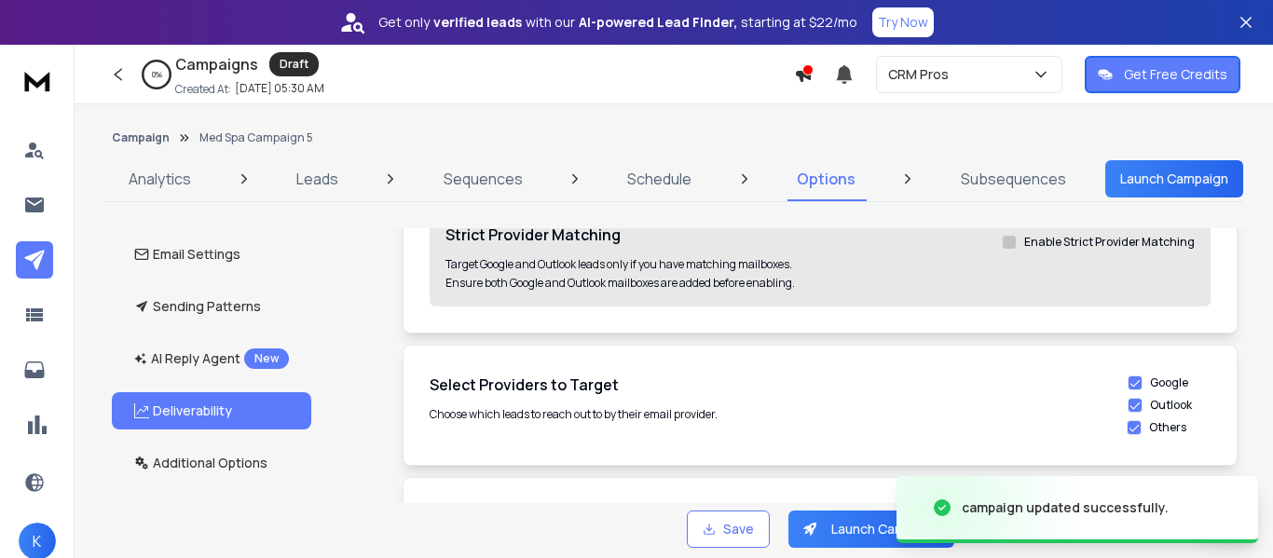
scroll to position [2654, 0]
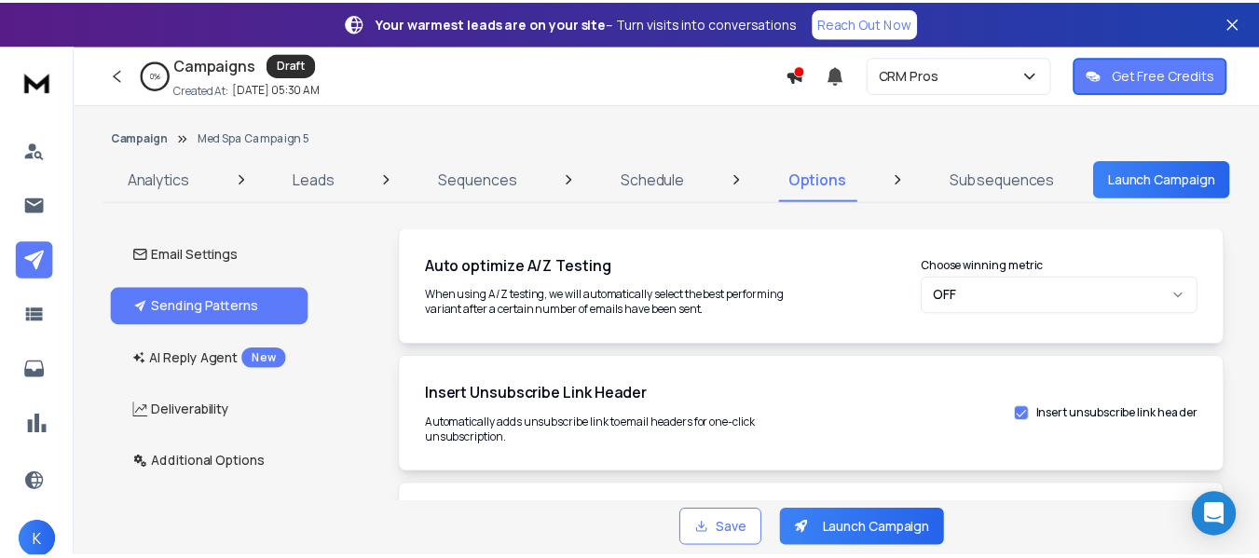
scroll to position [1211, 0]
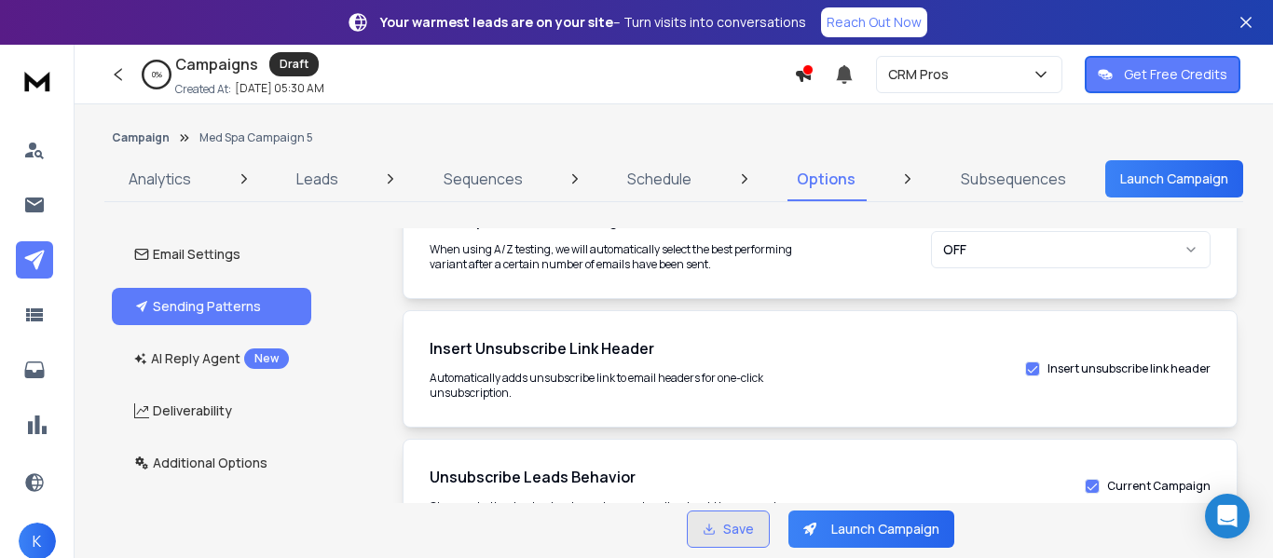
click at [732, 528] on button "Save" at bounding box center [728, 529] width 83 height 37
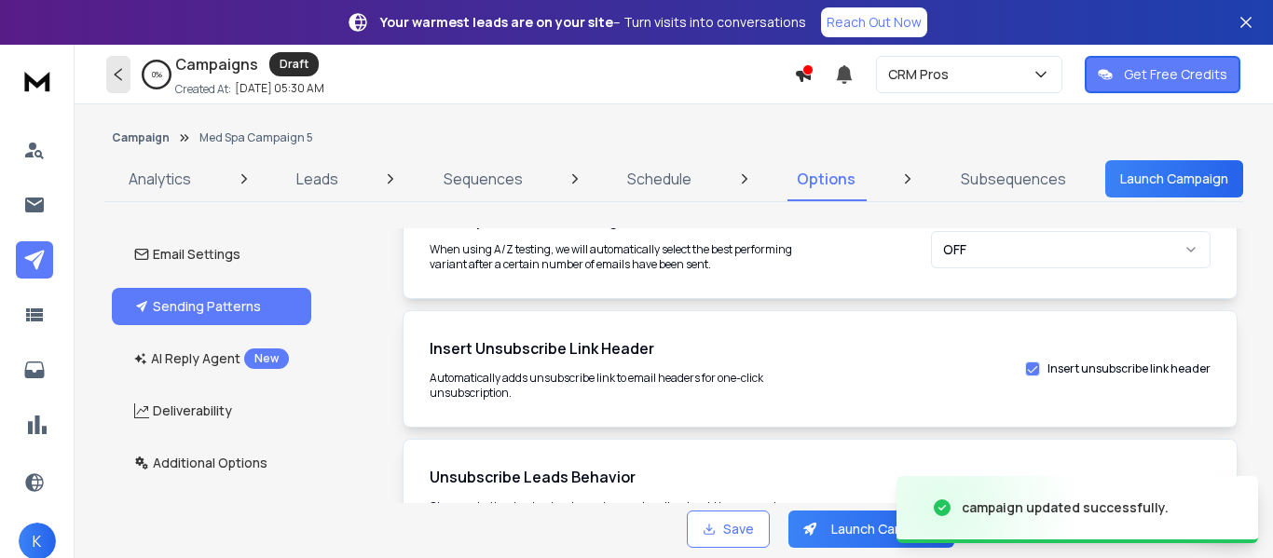
click at [126, 77] on button at bounding box center [118, 74] width 24 height 37
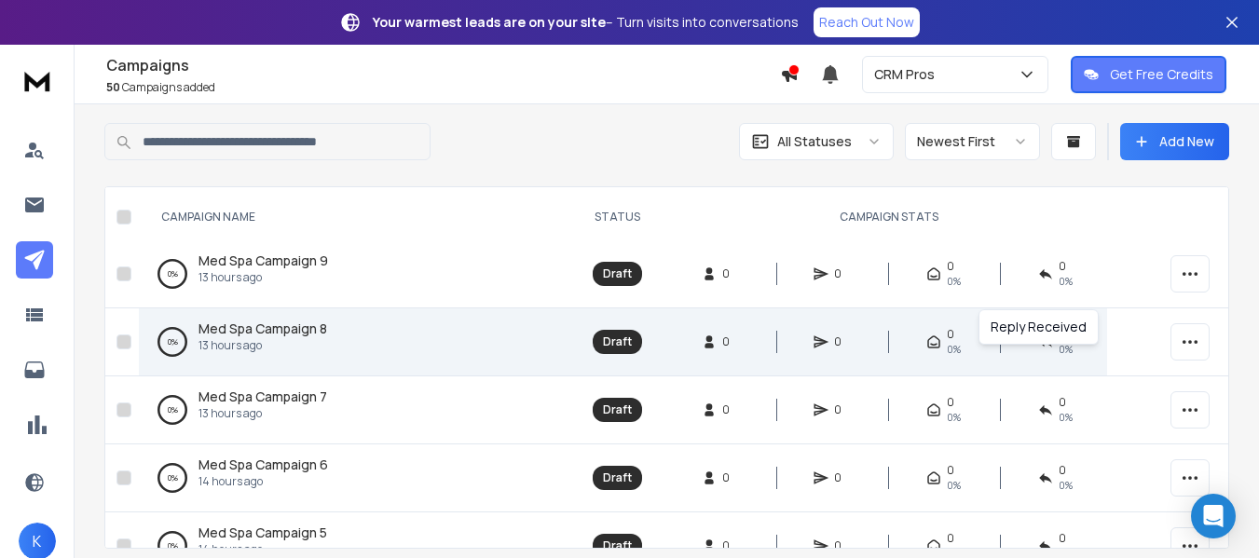
scroll to position [186, 0]
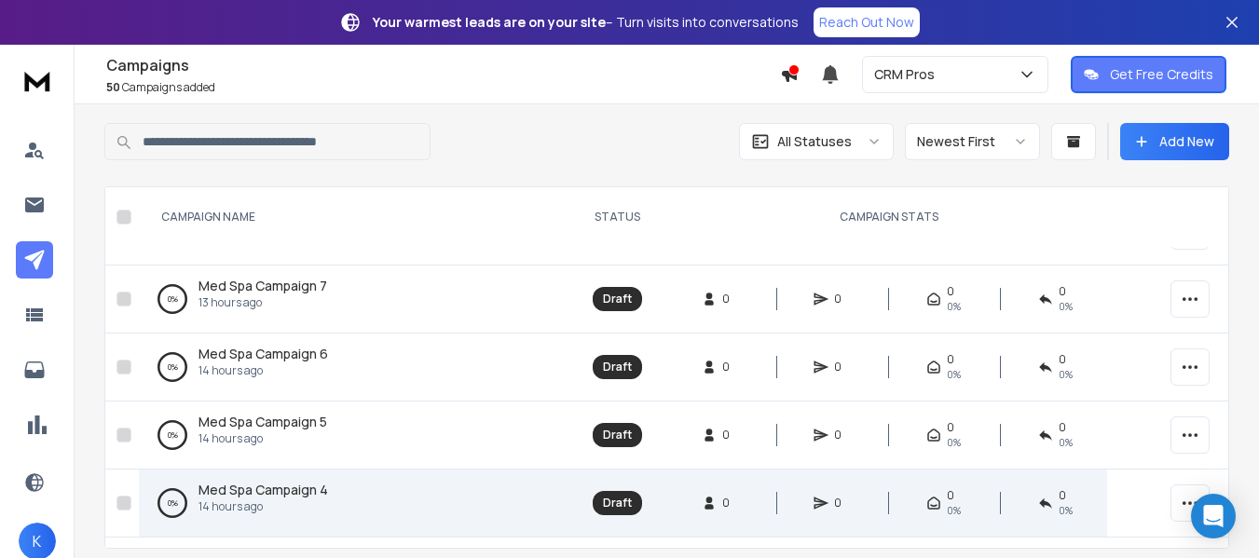
click at [241, 495] on span "Med Spa Campaign 4" at bounding box center [263, 490] width 130 height 18
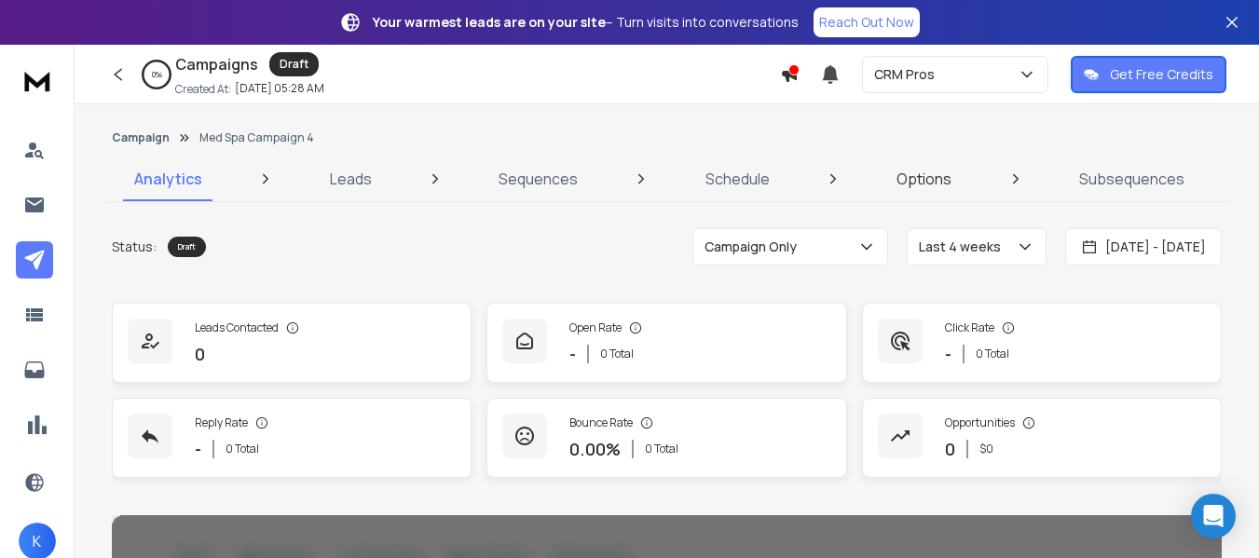
click at [894, 177] on link "Options" at bounding box center [923, 179] width 77 height 45
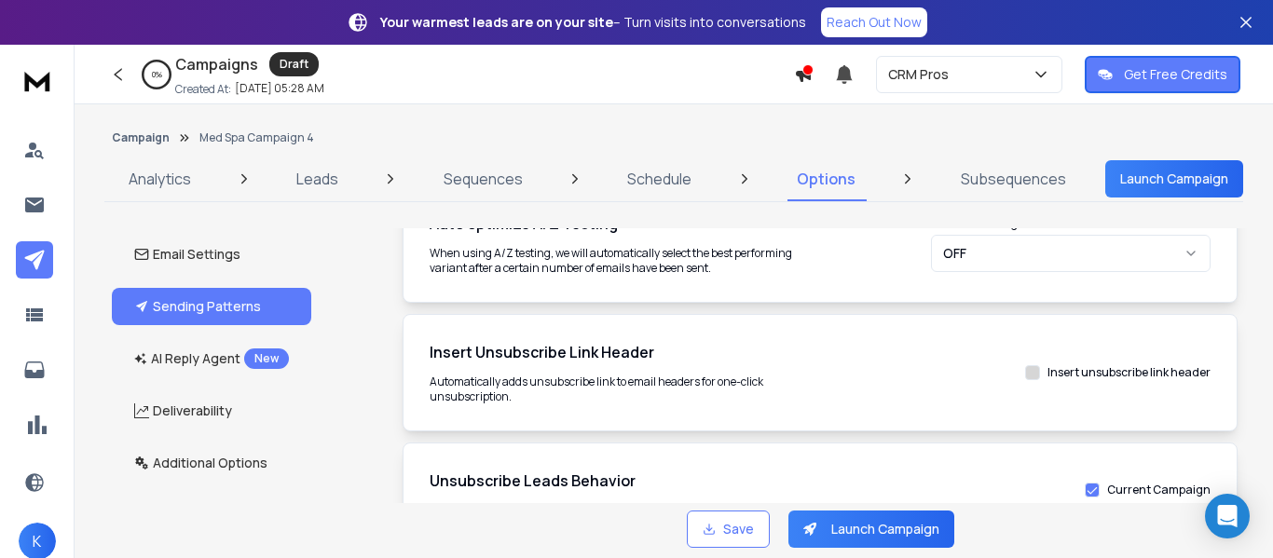
scroll to position [1211, 0]
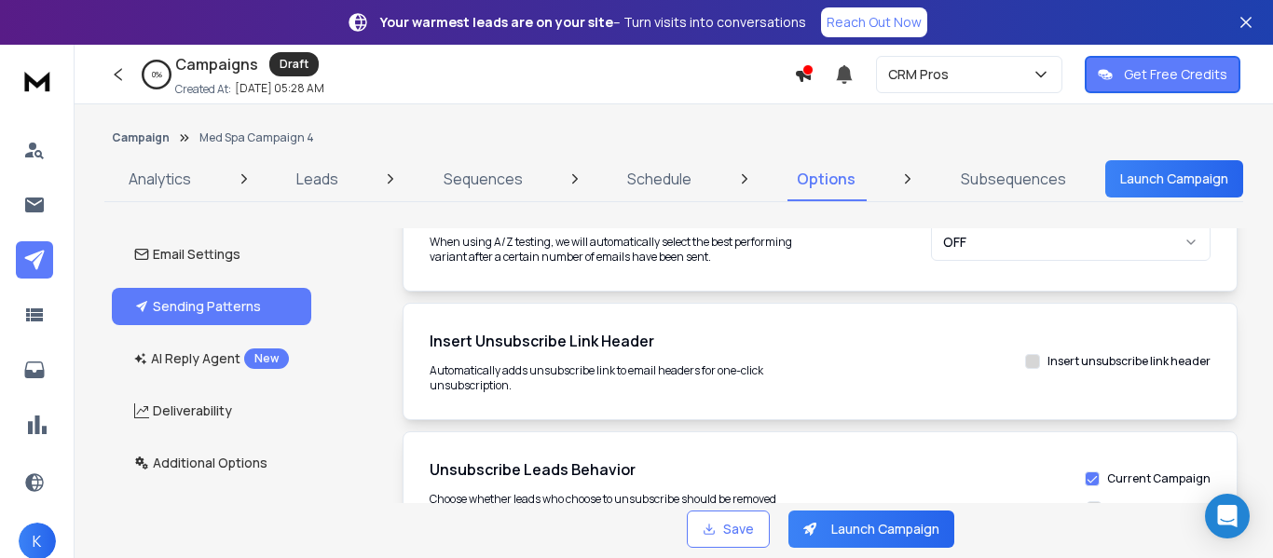
click at [1097, 354] on label "Insert unsubscribe link header" at bounding box center [1128, 361] width 163 height 15
click at [1040, 354] on button "Insert unsubscribe link header" at bounding box center [1032, 361] width 15 height 15
click at [714, 533] on icon "submit" at bounding box center [709, 533] width 10 height 4
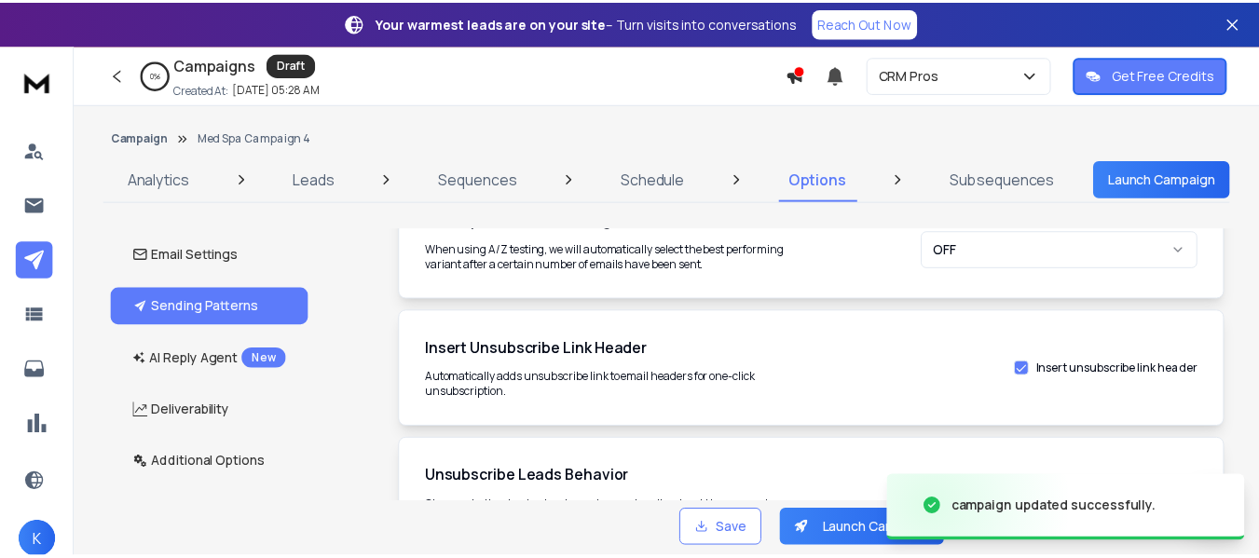
scroll to position [1219, 0]
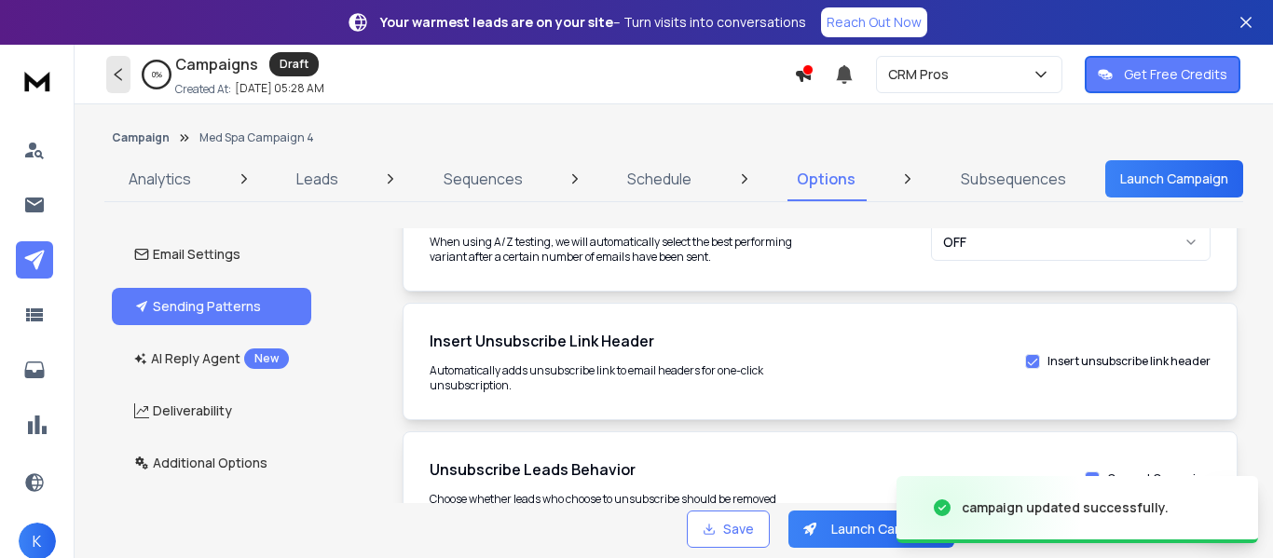
click at [120, 82] on icon at bounding box center [118, 74] width 17 height 17
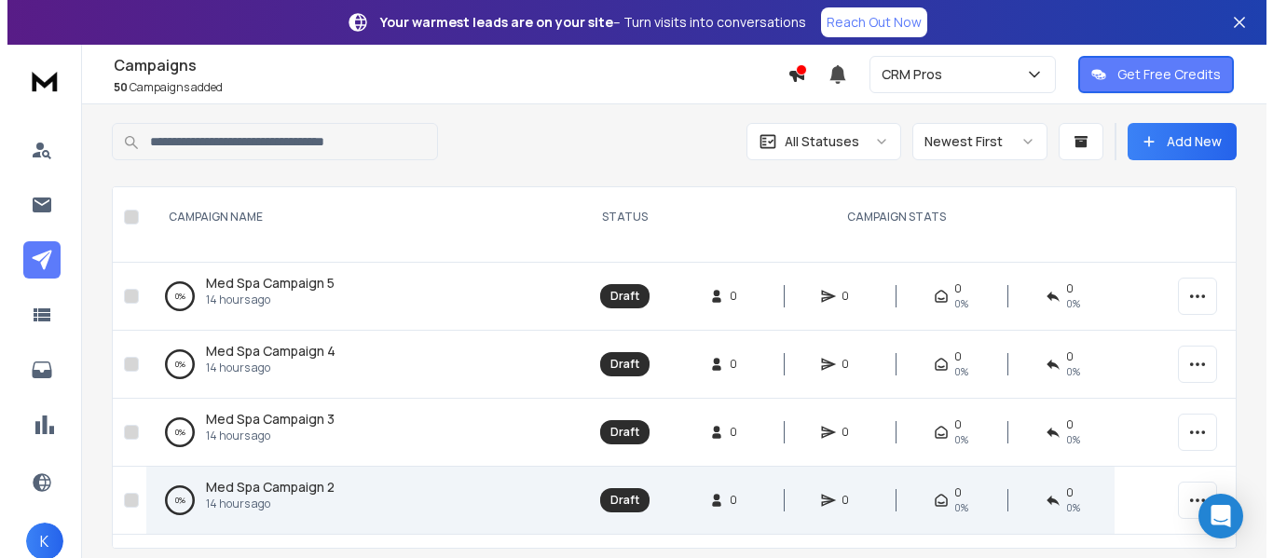
scroll to position [373, 0]
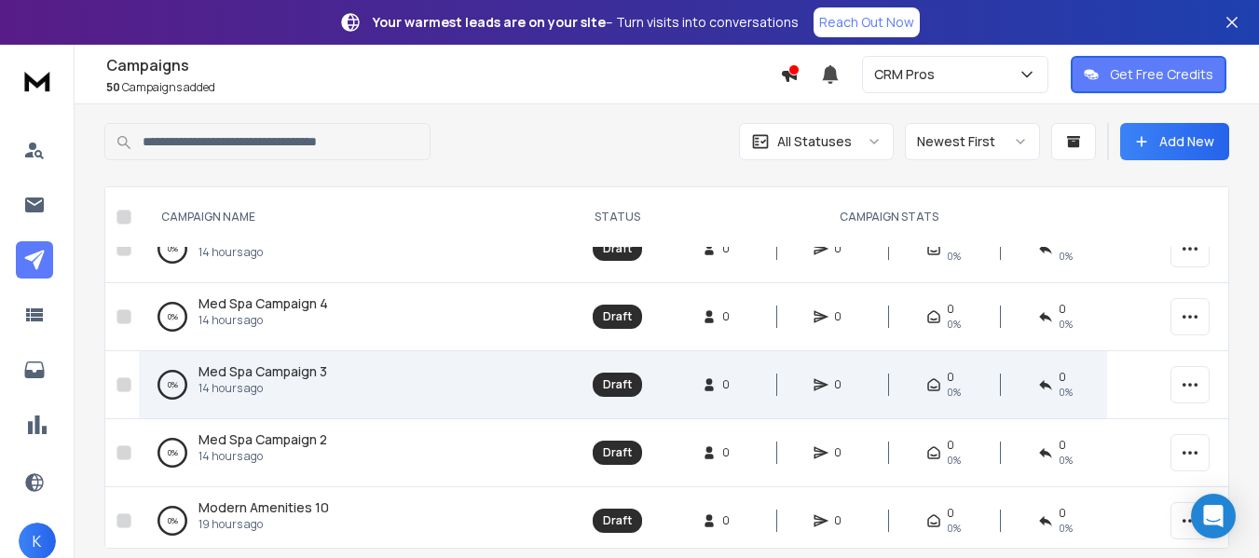
click at [307, 371] on span "Med Spa Campaign 3" at bounding box center [262, 371] width 129 height 18
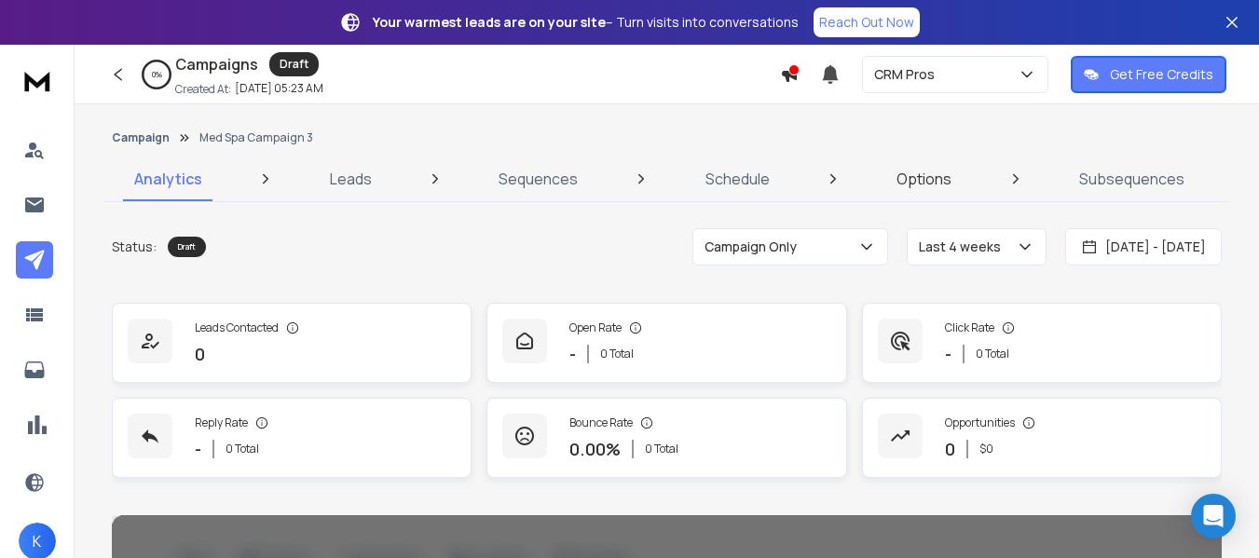
click at [956, 196] on link "Options" at bounding box center [923, 179] width 77 height 45
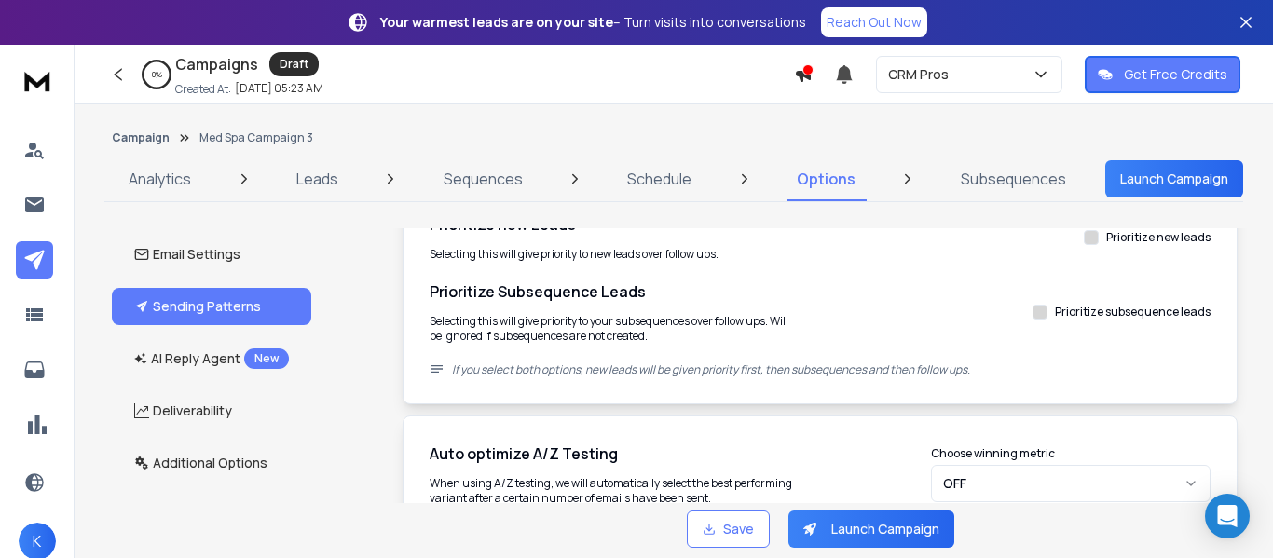
scroll to position [1118, 0]
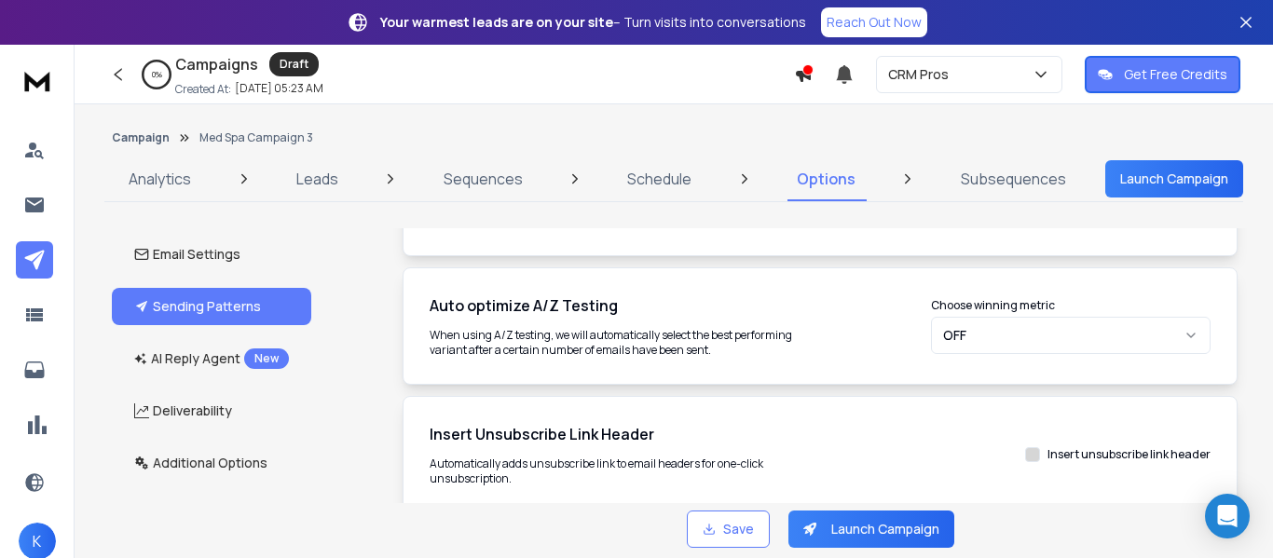
click at [1080, 452] on label "Insert unsubscribe link header" at bounding box center [1128, 454] width 163 height 15
click at [1040, 452] on button "Insert unsubscribe link header" at bounding box center [1032, 454] width 15 height 15
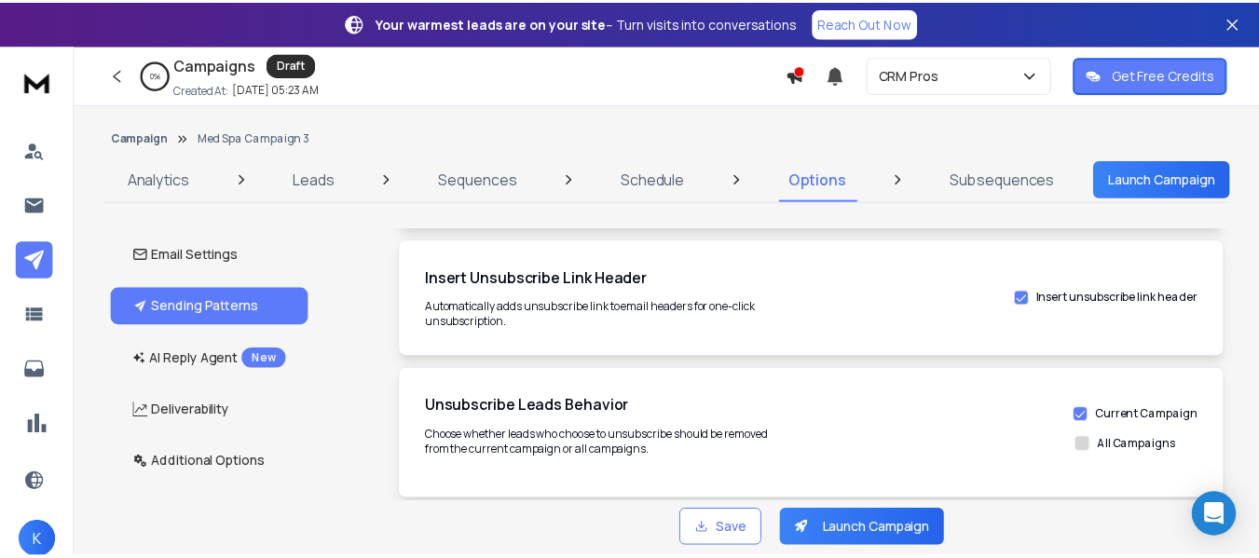
scroll to position [1312, 0]
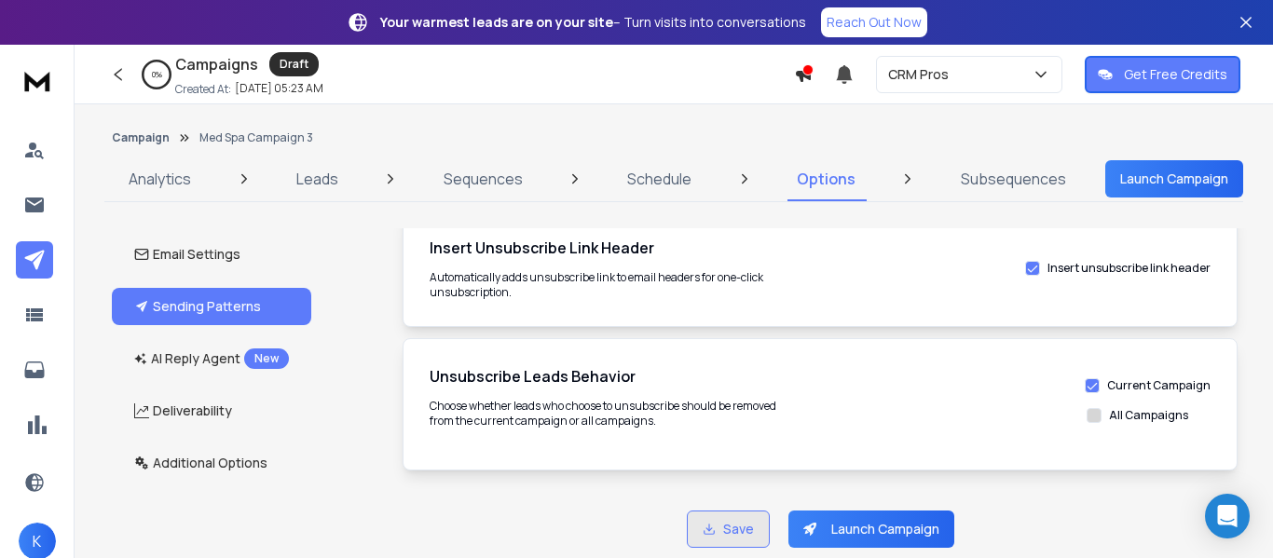
click at [739, 529] on button "Save" at bounding box center [728, 529] width 83 height 37
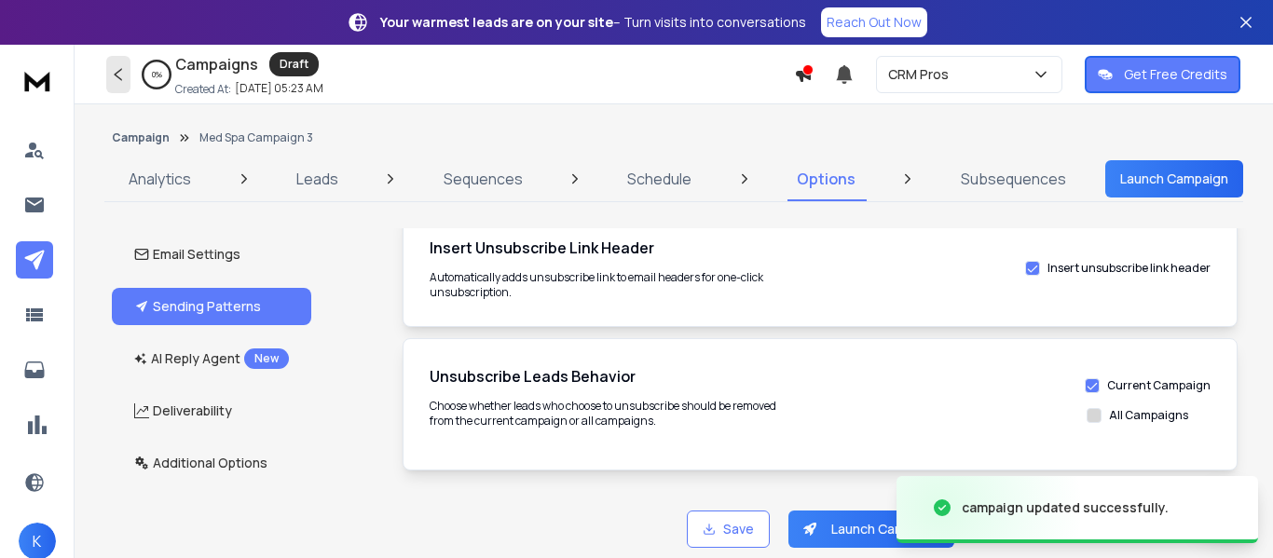
click at [118, 73] on icon at bounding box center [118, 74] width 17 height 17
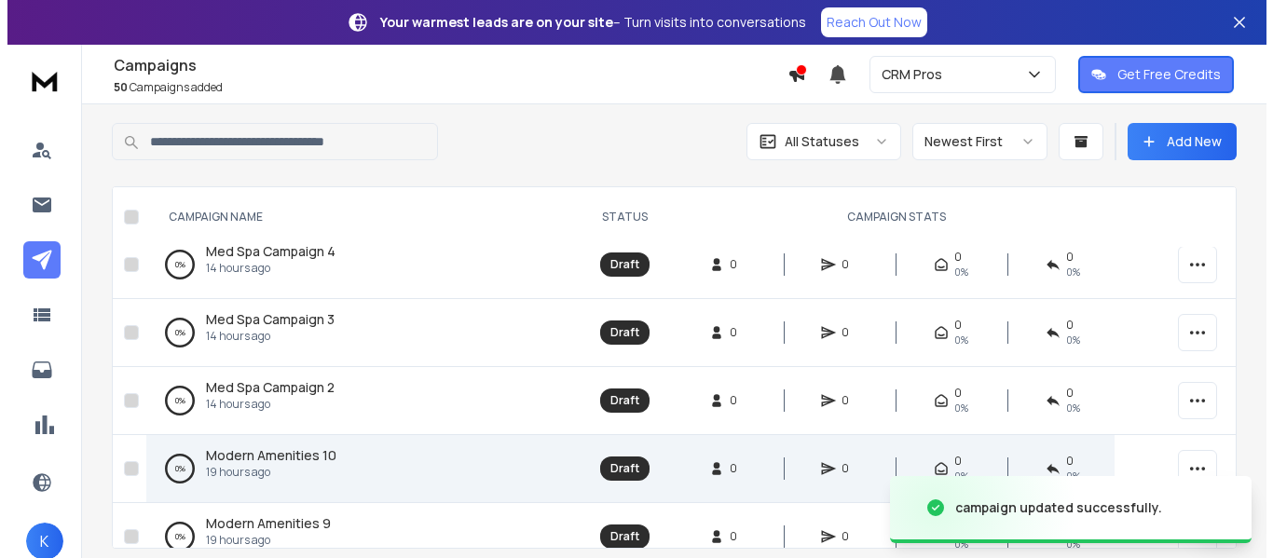
scroll to position [466, 0]
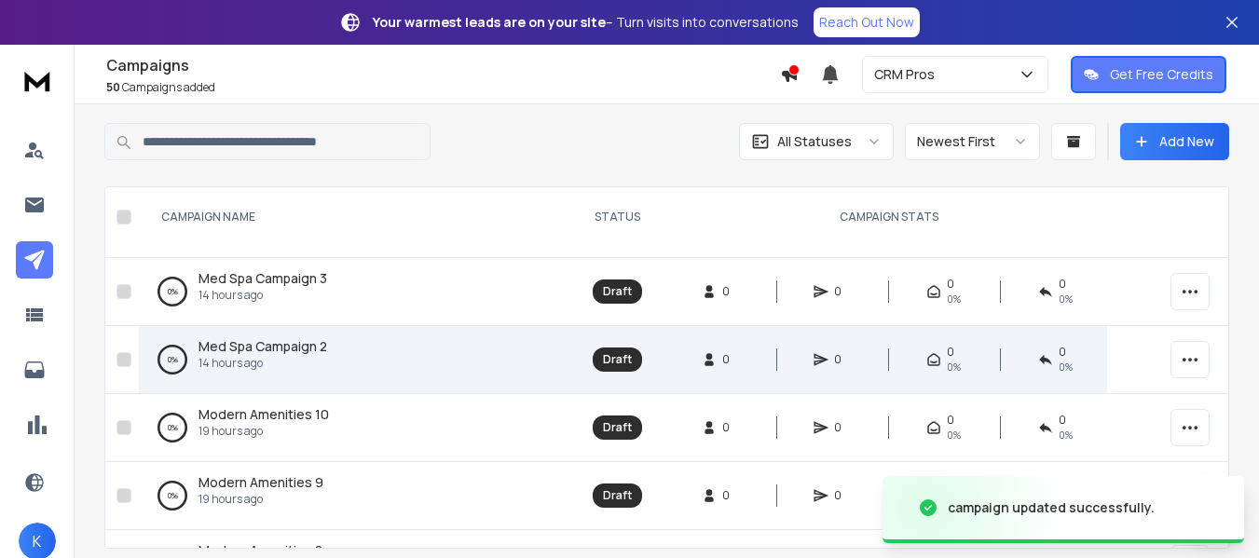
click at [300, 347] on span "Med Spa Campaign 2" at bounding box center [262, 346] width 129 height 18
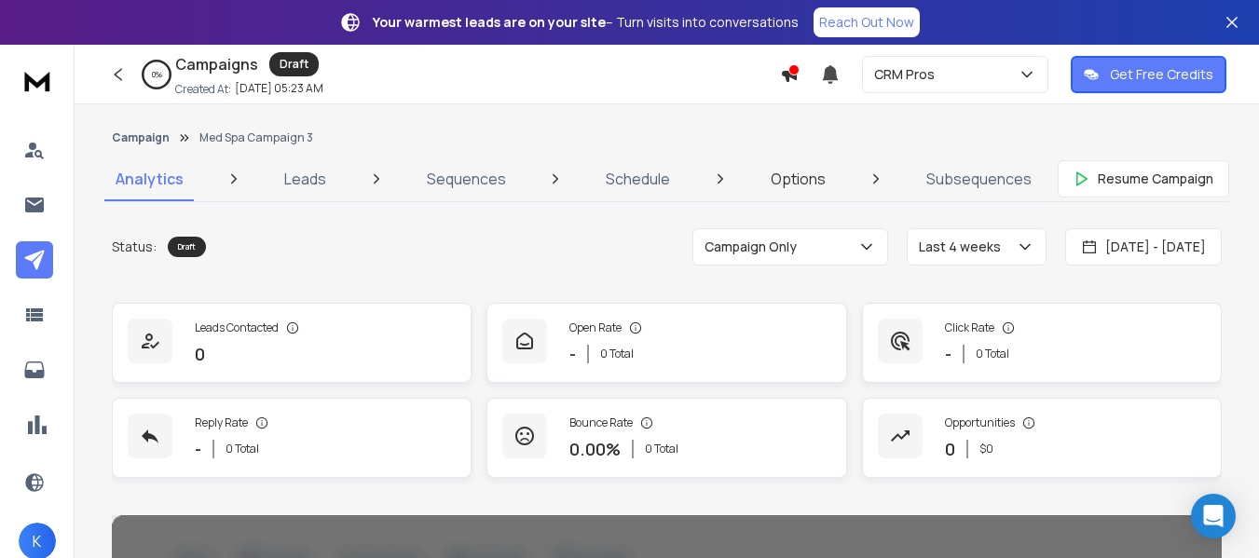
click at [809, 183] on p "Options" at bounding box center [798, 179] width 55 height 22
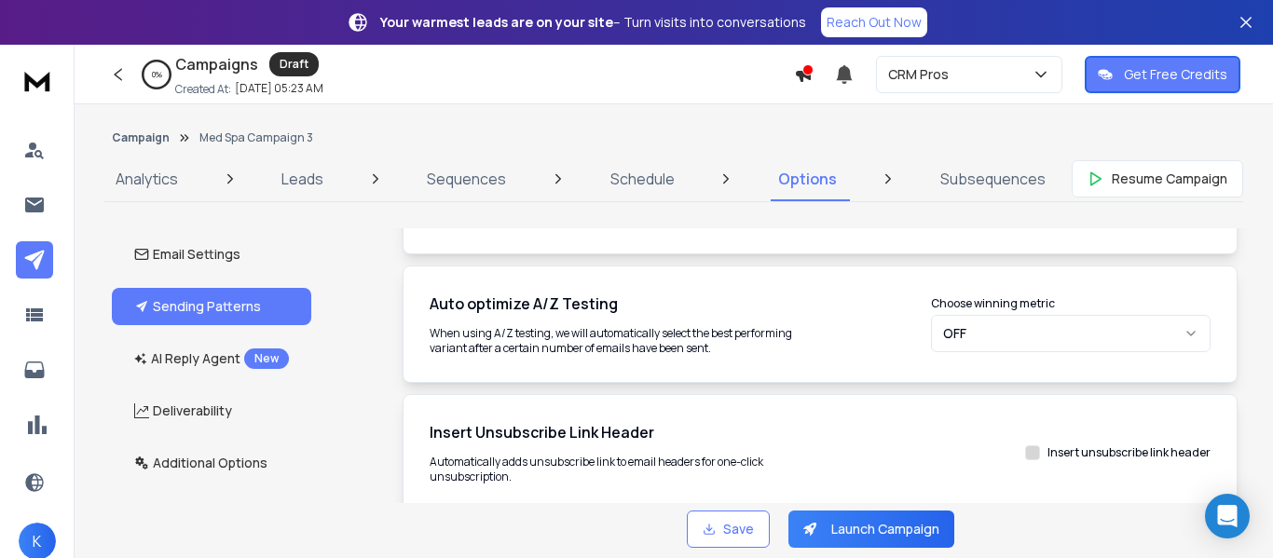
scroll to position [1118, 0]
click at [1065, 449] on label "Insert unsubscribe link header" at bounding box center [1128, 454] width 163 height 15
click at [1040, 449] on button "Insert unsubscribe link header" at bounding box center [1032, 454] width 15 height 15
click at [750, 543] on button "Save" at bounding box center [728, 529] width 83 height 37
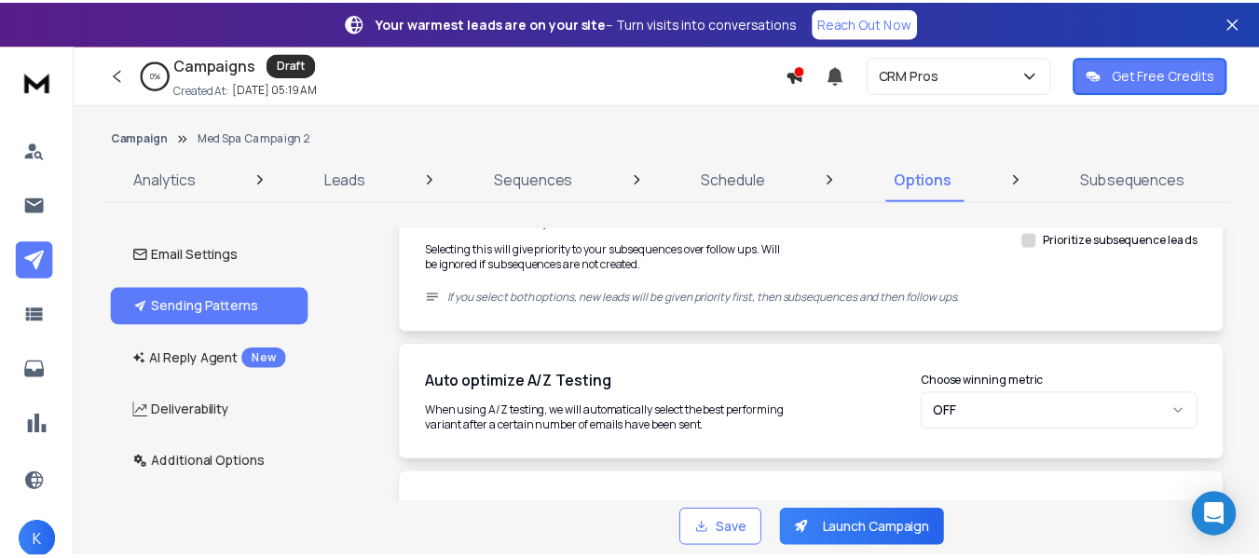
scroll to position [1032, 0]
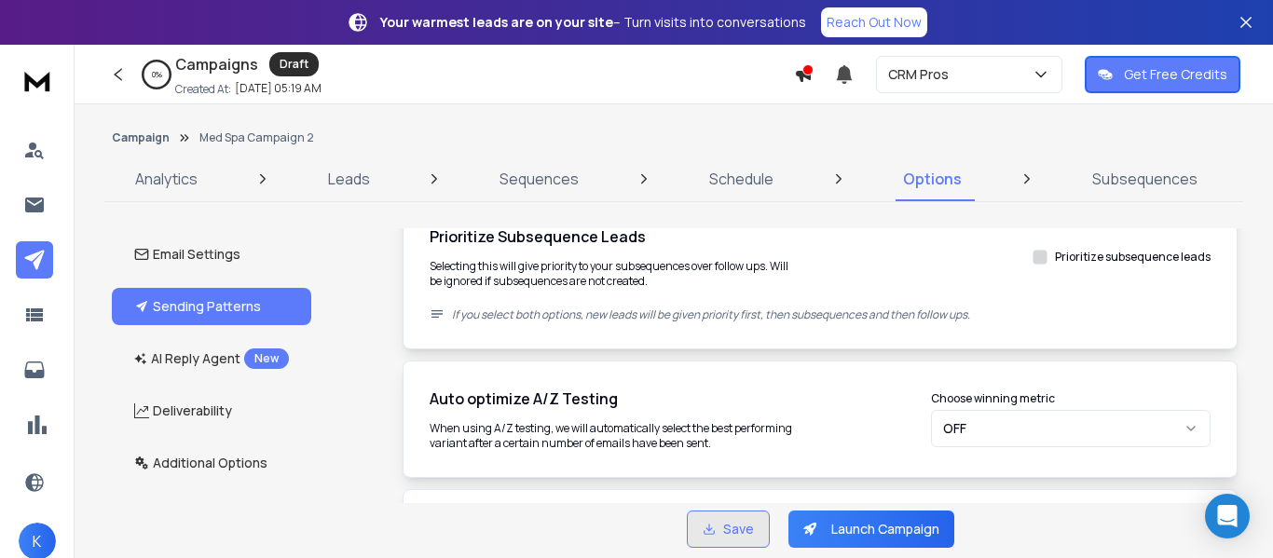
click at [732, 537] on button "Save" at bounding box center [728, 529] width 83 height 37
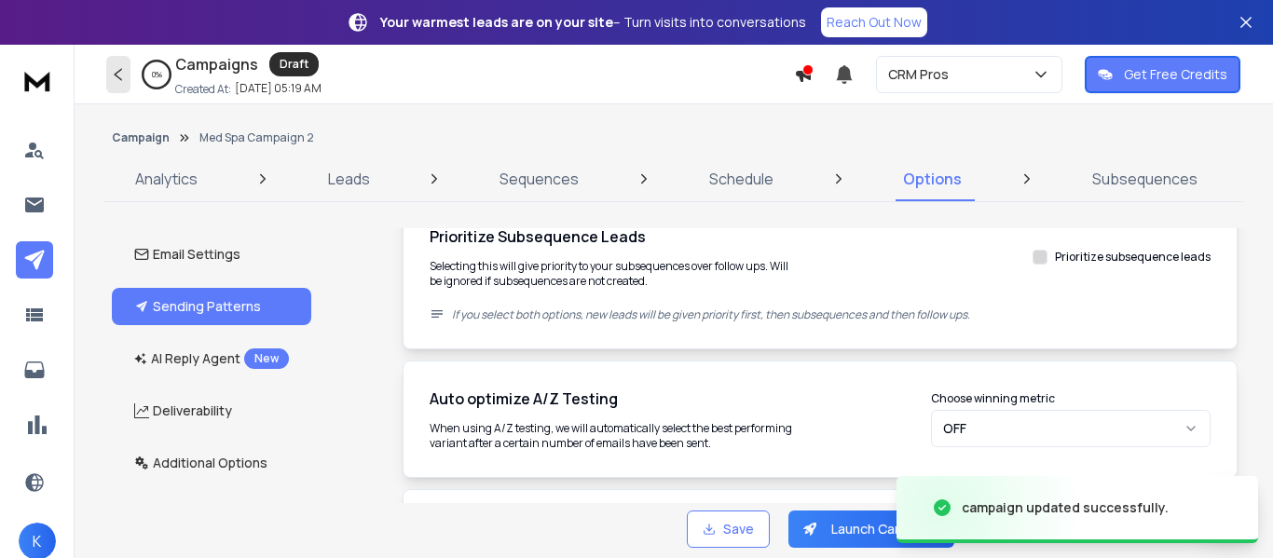
click at [128, 83] on button at bounding box center [118, 74] width 24 height 37
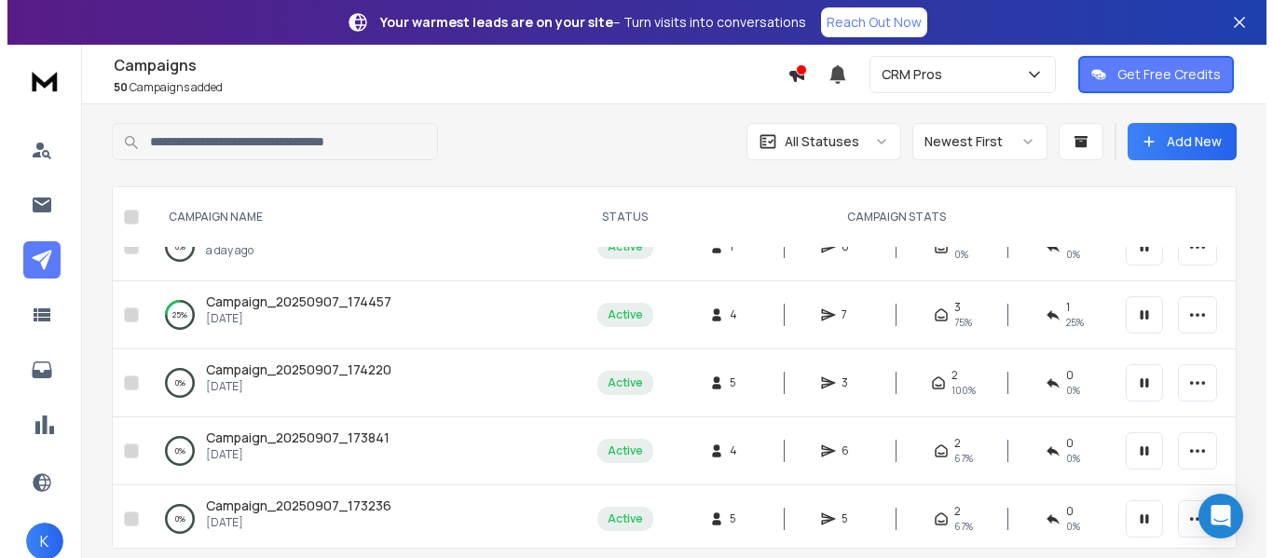
scroll to position [1211, 0]
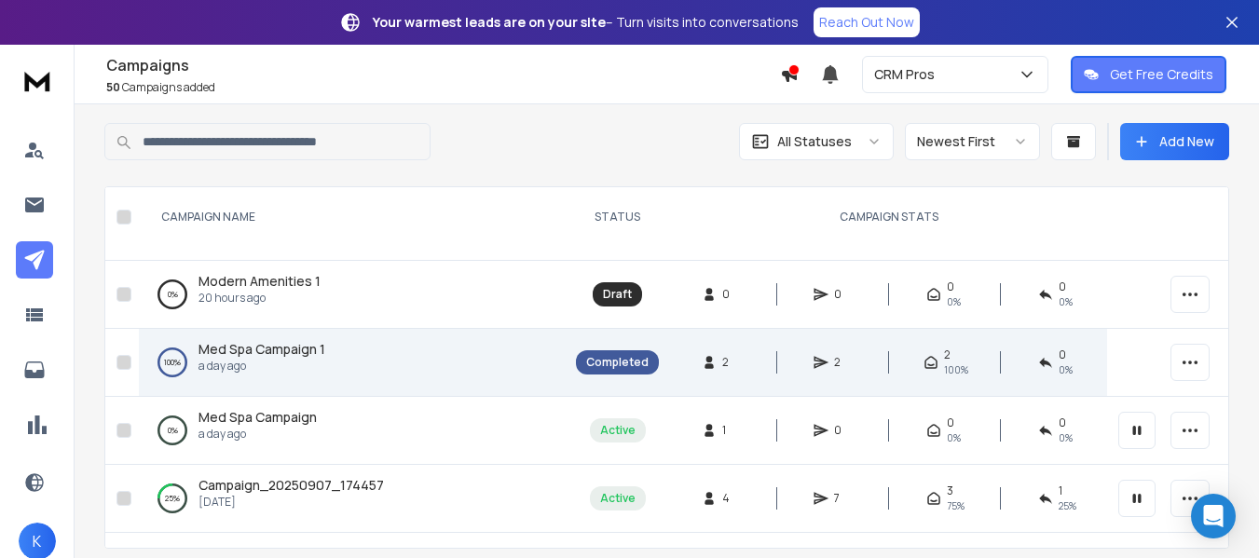
click at [294, 365] on p "a day ago" at bounding box center [261, 366] width 127 height 15
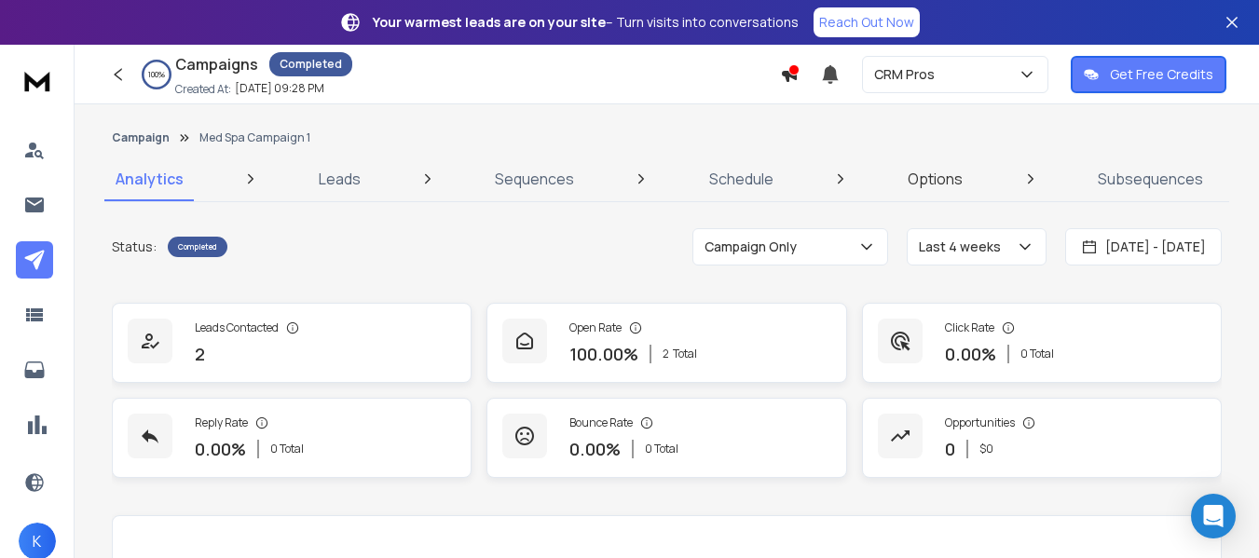
click at [969, 183] on link "Options" at bounding box center [934, 179] width 77 height 45
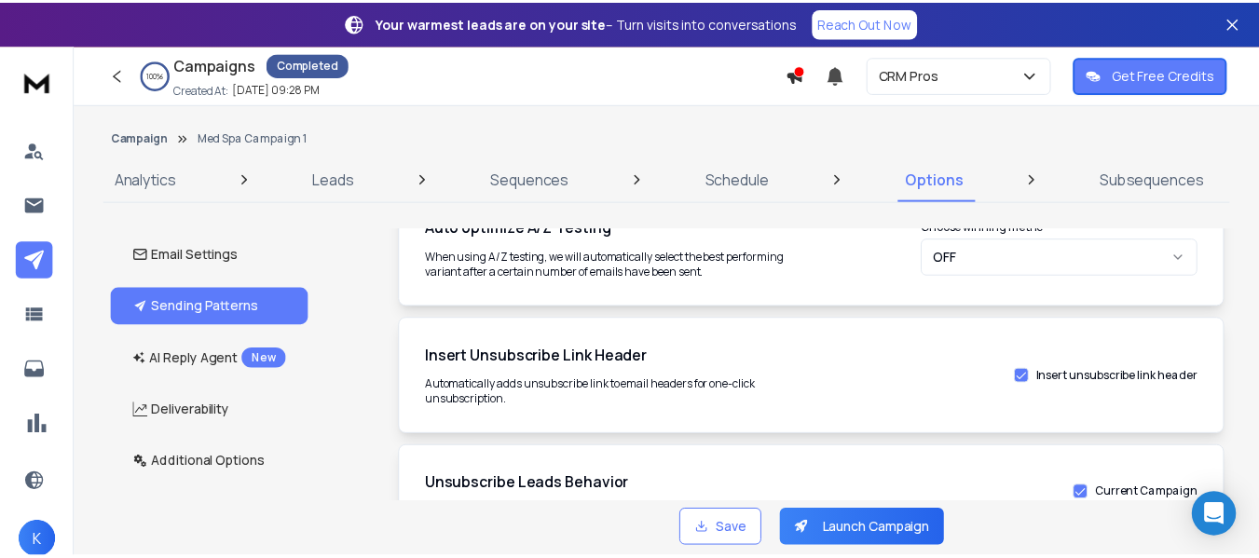
scroll to position [1211, 0]
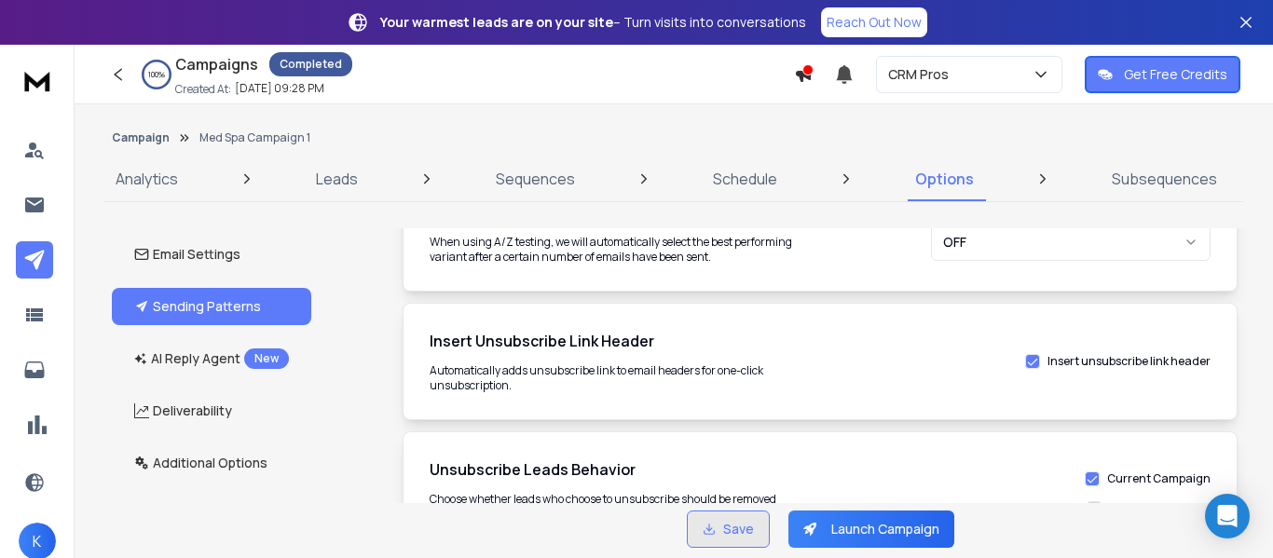
click at [735, 529] on button "Save" at bounding box center [728, 529] width 83 height 37
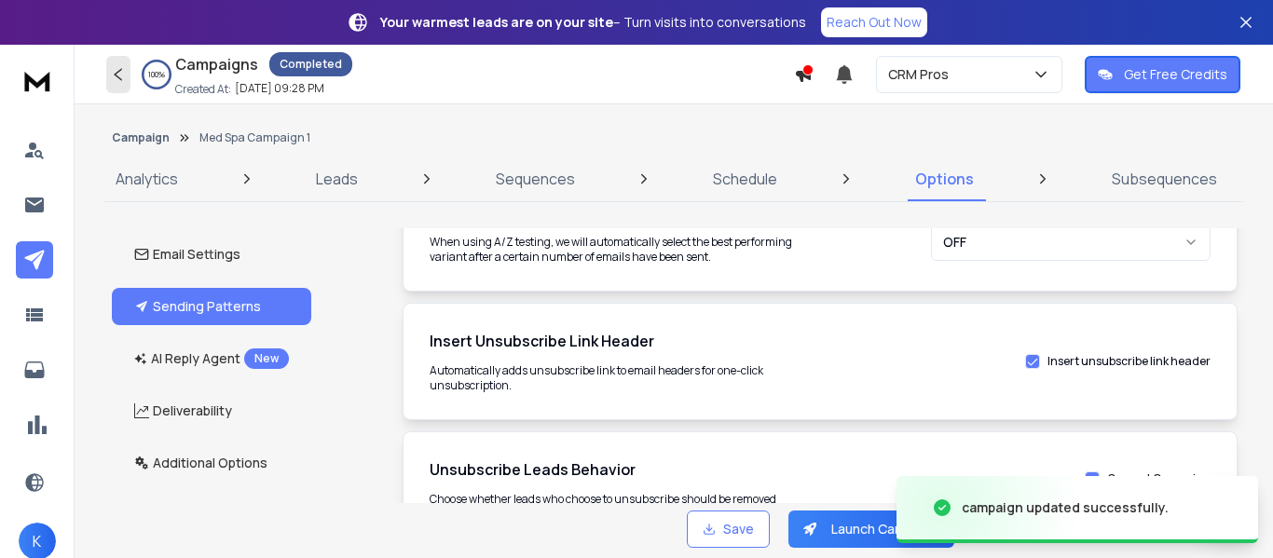
click at [116, 87] on button at bounding box center [118, 74] width 24 height 37
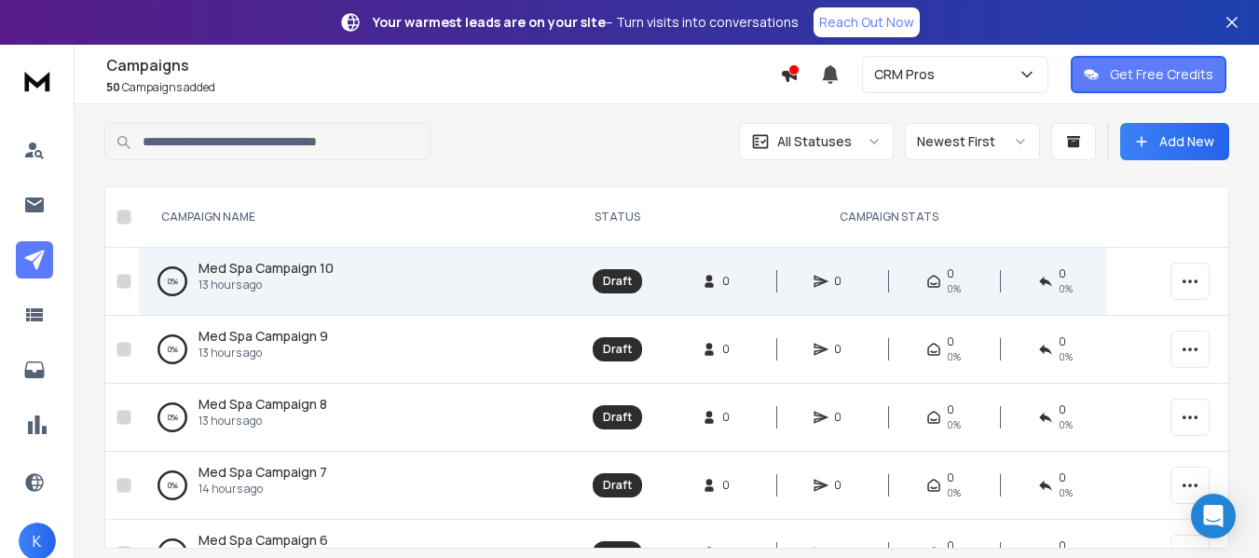
click at [298, 273] on span "Med Spa Campaign 10" at bounding box center [265, 268] width 135 height 18
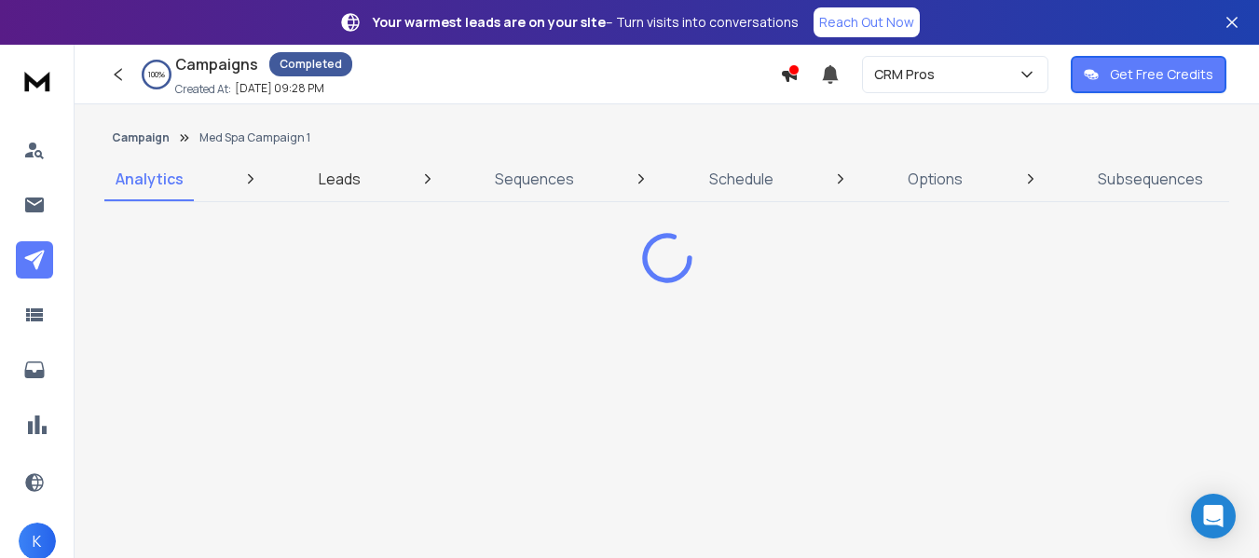
click at [342, 184] on p "Leads" at bounding box center [340, 179] width 42 height 22
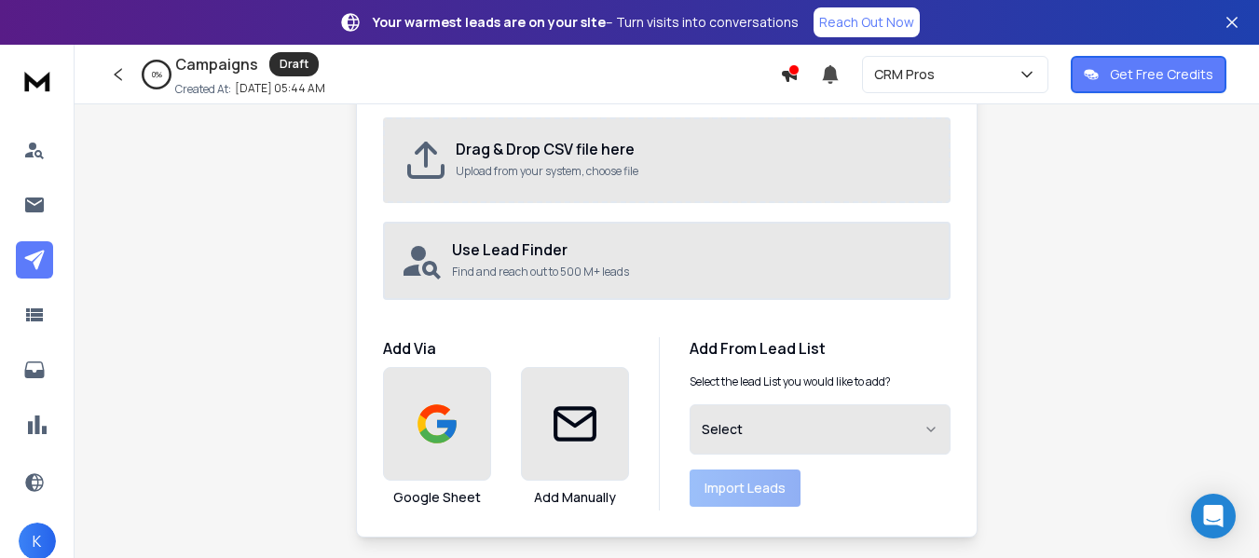
scroll to position [289, 0]
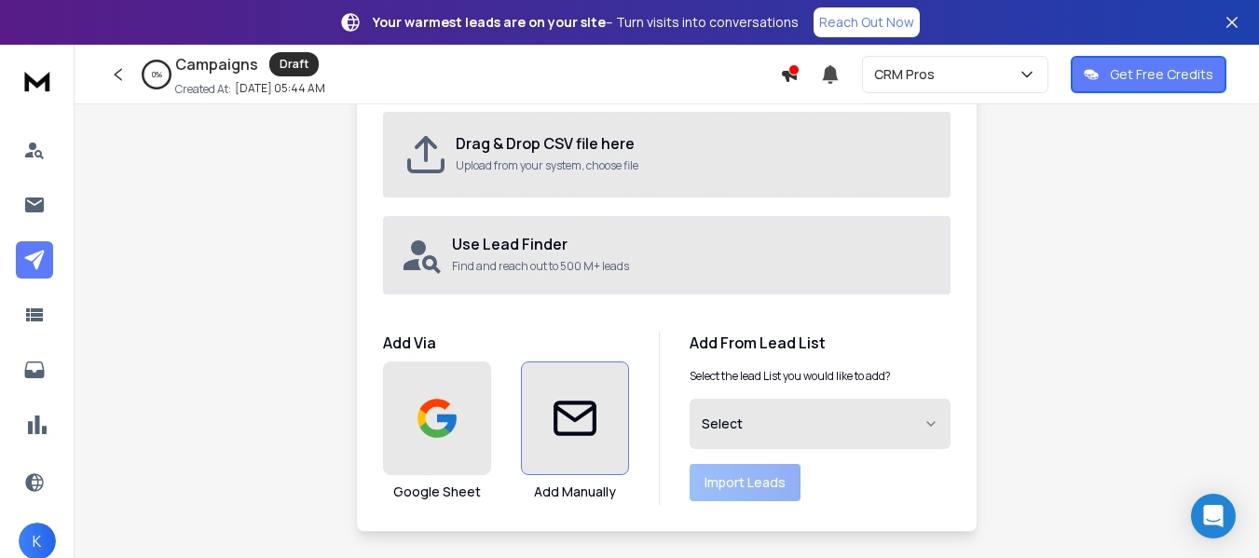
click at [572, 445] on icon at bounding box center [575, 418] width 47 height 56
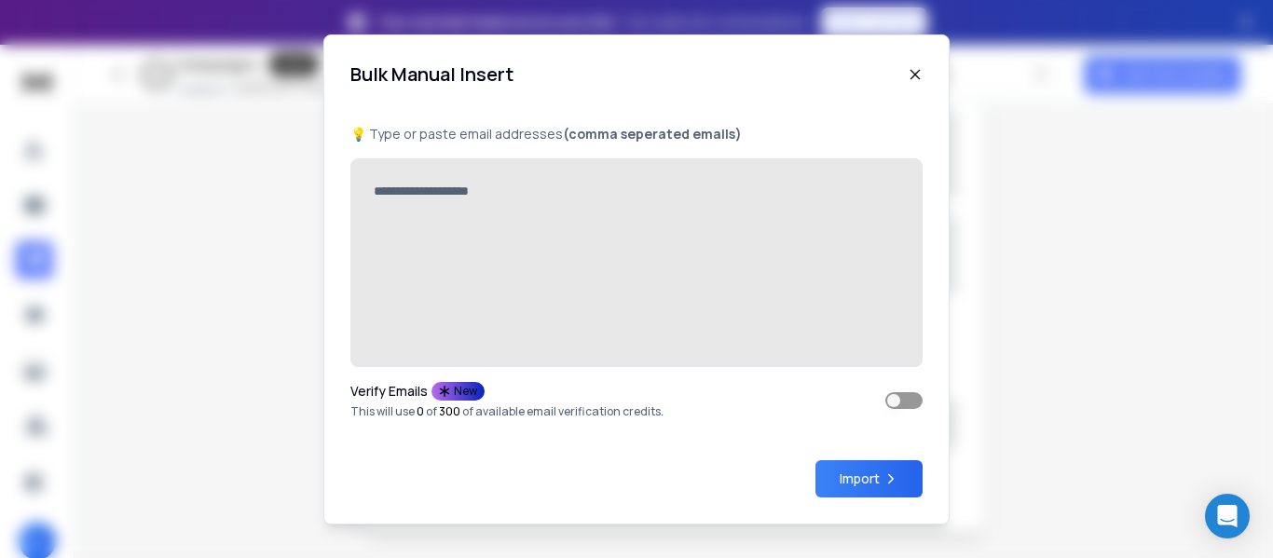
click at [918, 78] on icon at bounding box center [915, 74] width 15 height 15
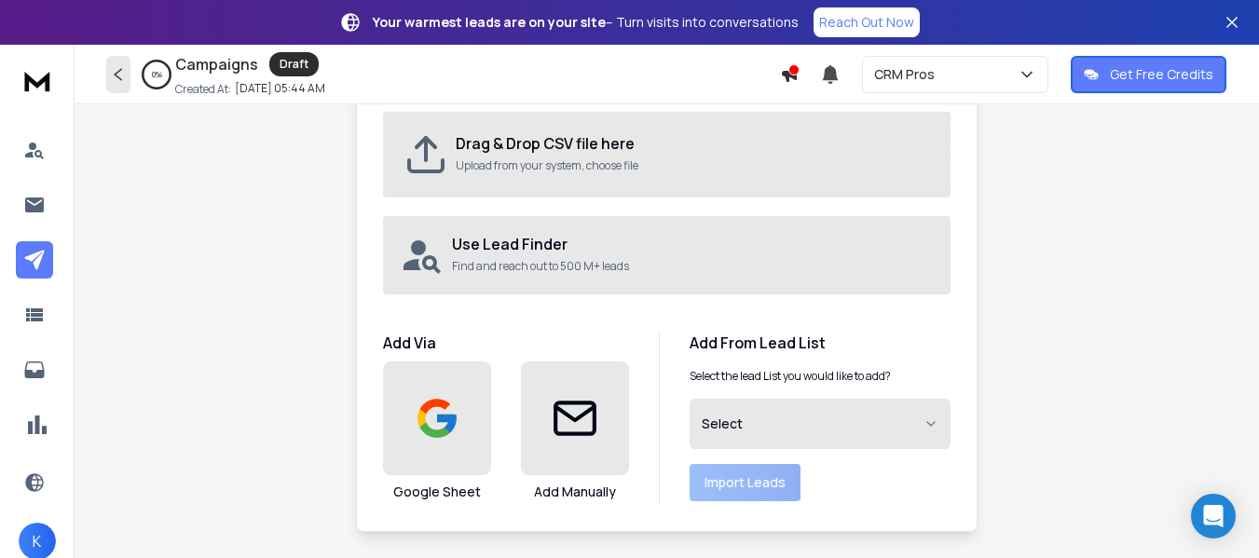
click at [123, 69] on icon at bounding box center [118, 74] width 17 height 17
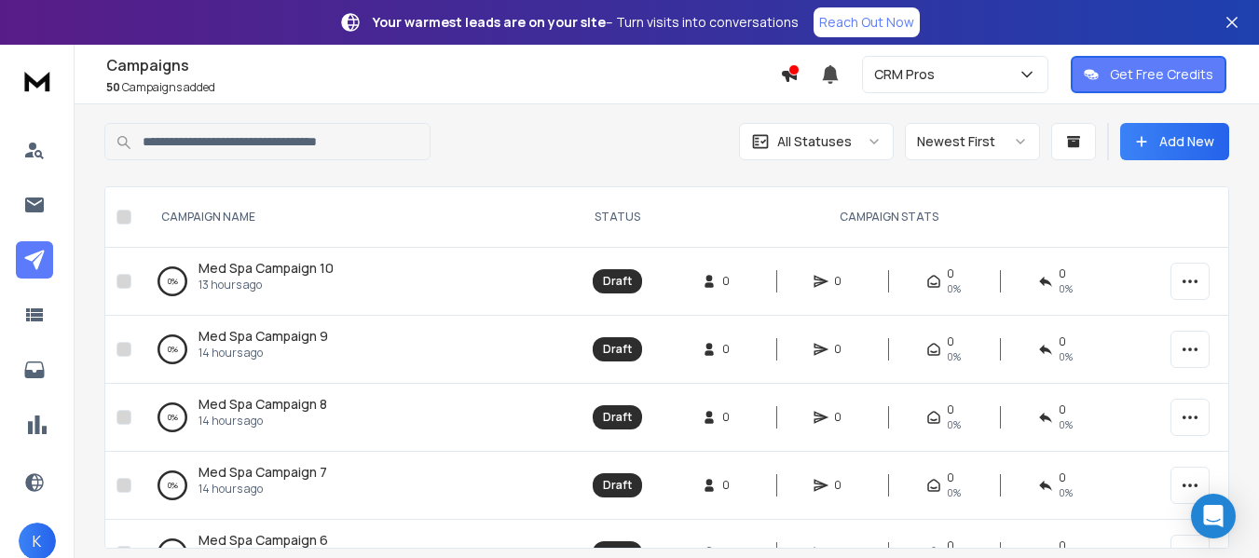
click at [466, 150] on div at bounding box center [385, 141] width 563 height 37
click at [700, 136] on div "Campaigns 50 Campaigns Added All Statuses Newest First Add New" at bounding box center [948, 141] width 563 height 37
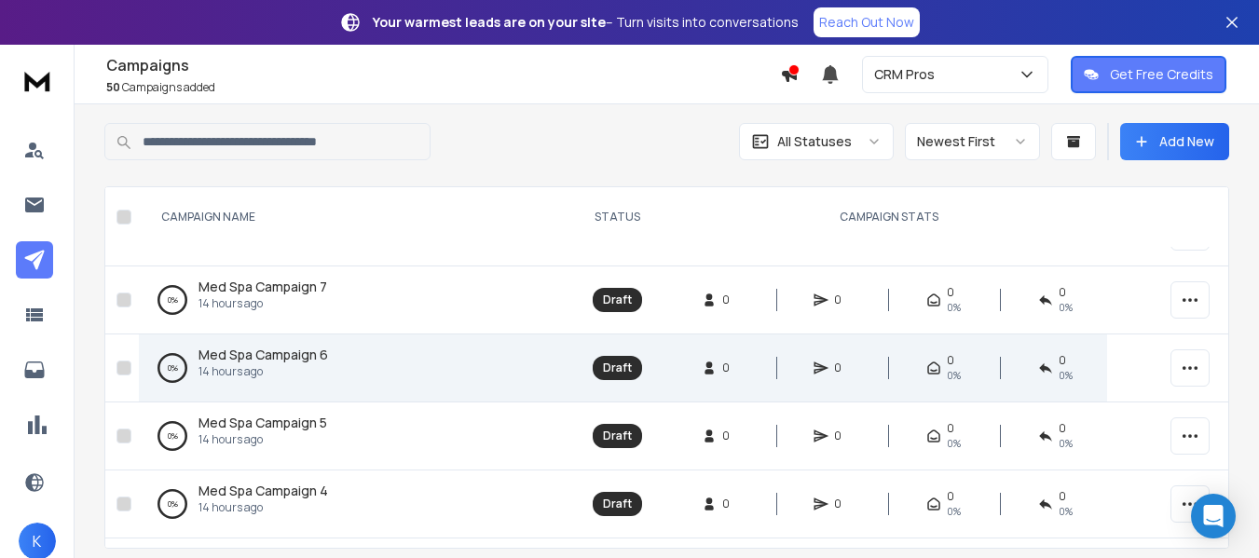
scroll to position [186, 0]
